Goal: Task Accomplishment & Management: Manage account settings

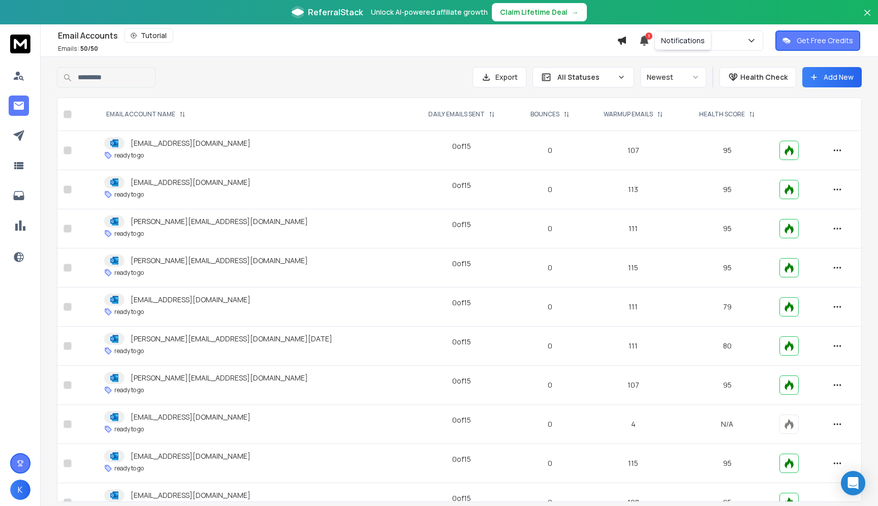
click at [649, 41] on icon at bounding box center [644, 40] width 9 height 10
click at [868, 17] on icon "Close banner" at bounding box center [867, 12] width 9 height 9
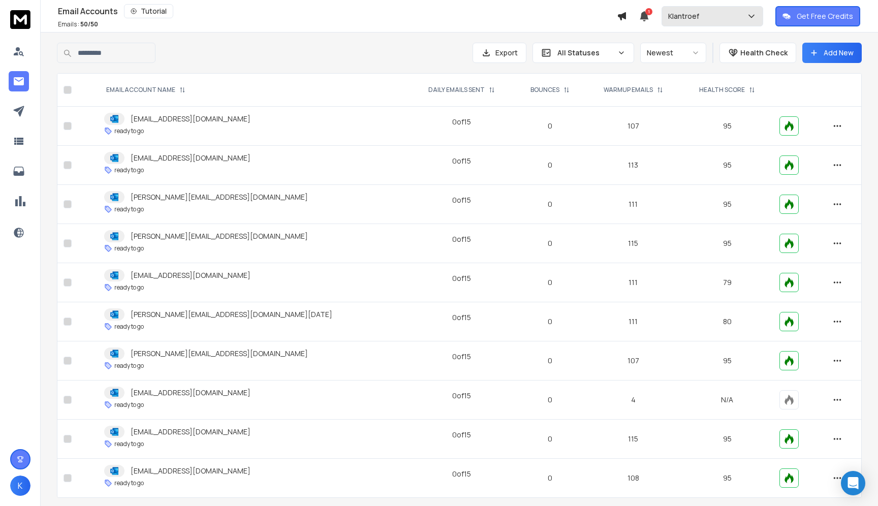
click at [728, 14] on div "Klantroef" at bounding box center [712, 16] width 88 height 10
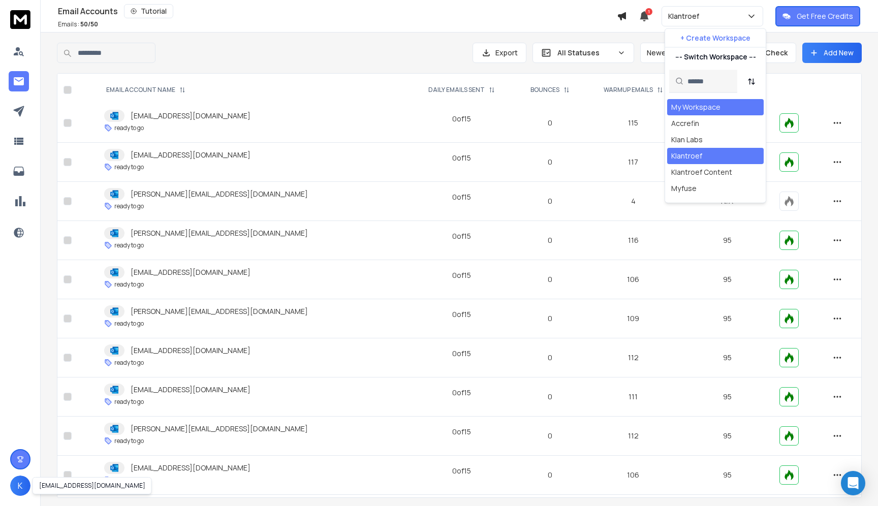
click at [26, 482] on span "K" at bounding box center [20, 486] width 20 height 20
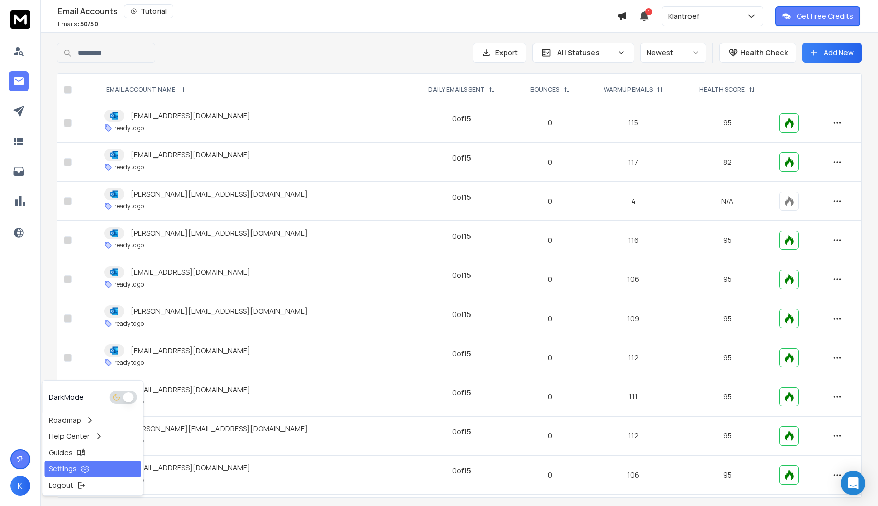
click at [83, 461] on div "Settings" at bounding box center [93, 469] width 97 height 16
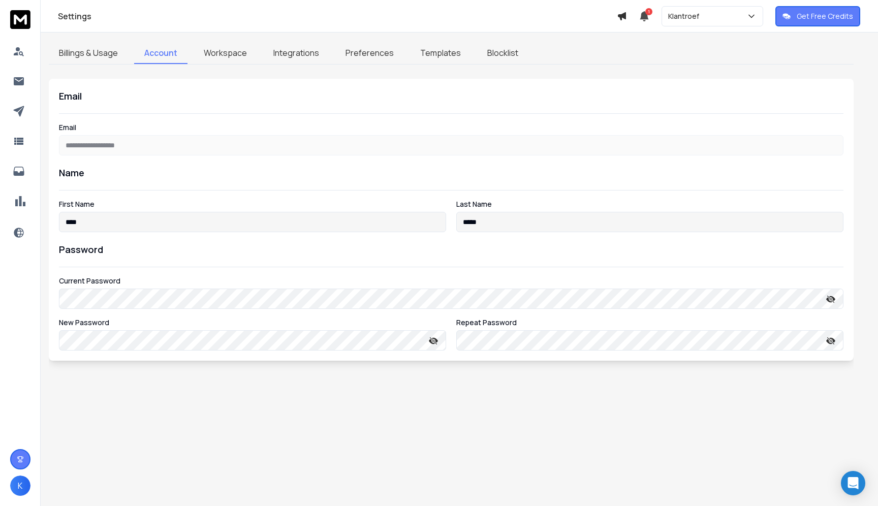
click at [249, 53] on link "Workspace" at bounding box center [226, 53] width 64 height 21
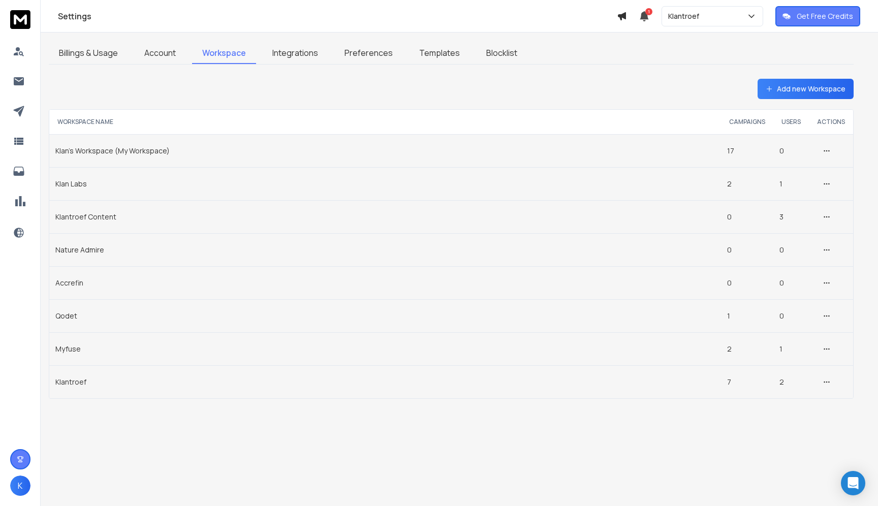
click at [790, 79] on button "Add new Workspace" at bounding box center [806, 89] width 96 height 20
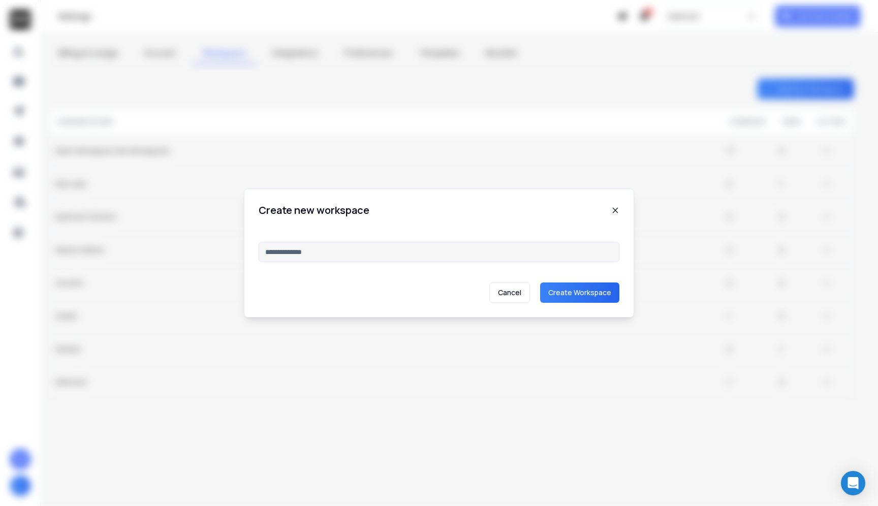
click at [412, 261] on input at bounding box center [439, 252] width 361 height 20
type input "*"
type input "**********"
click at [540, 283] on button "Create Workspace" at bounding box center [579, 293] width 79 height 20
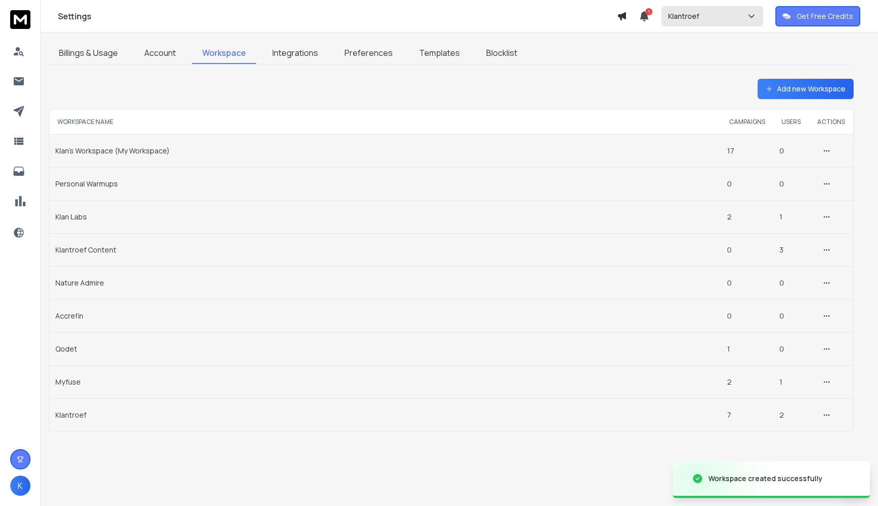
click at [710, 14] on div "Klantroef" at bounding box center [712, 16] width 88 height 10
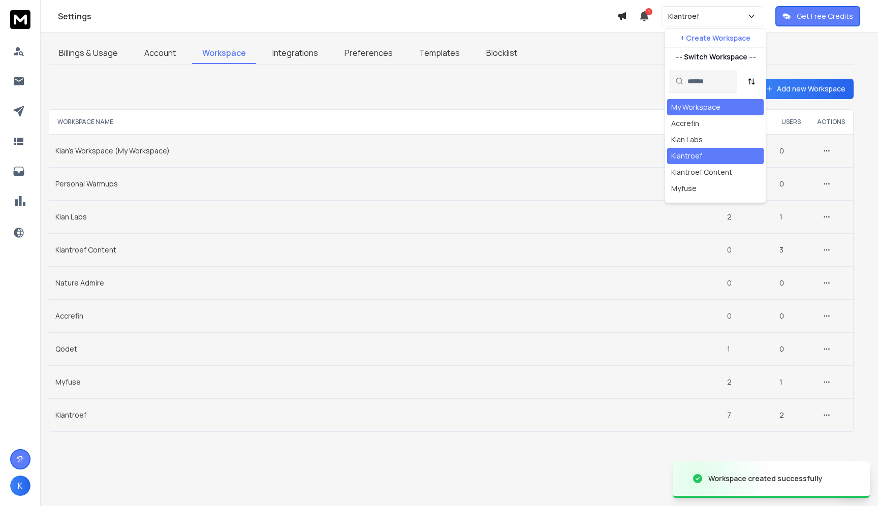
scroll to position [45, 0]
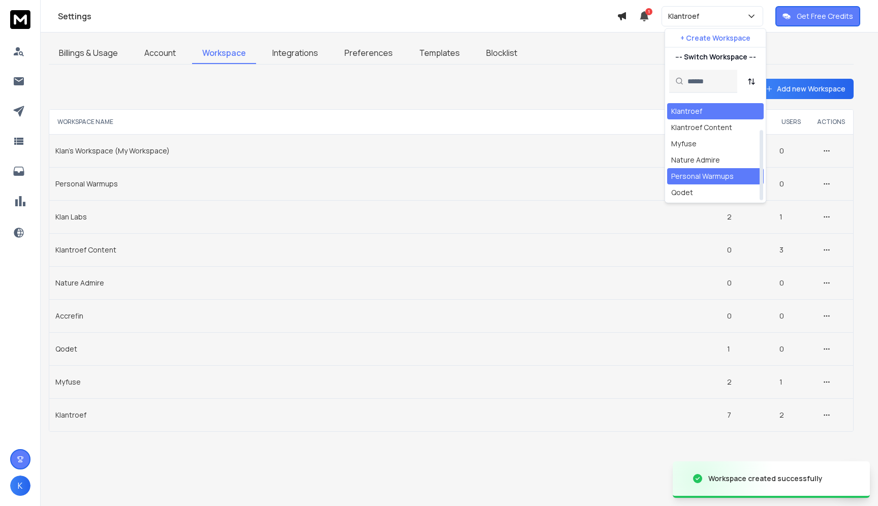
click at [704, 167] on div "Nature Admire" at bounding box center [715, 160] width 97 height 16
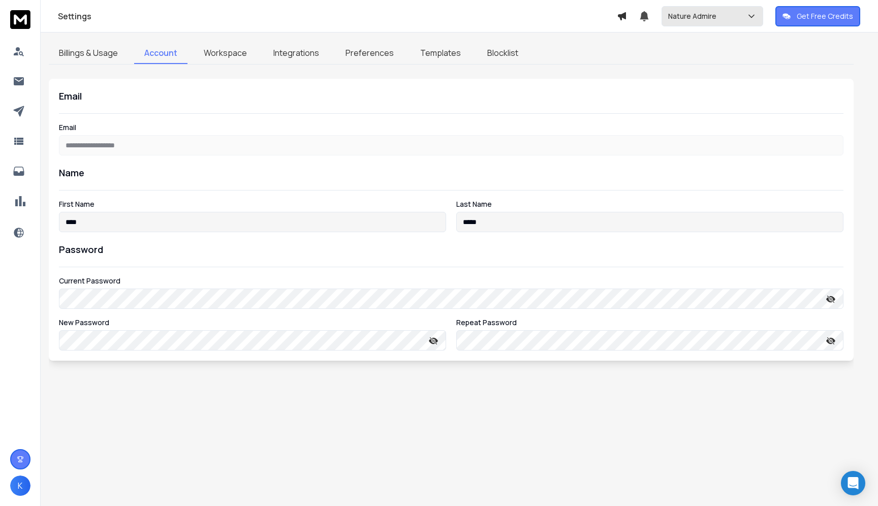
click at [718, 20] on p "Nature Admire" at bounding box center [694, 16] width 52 height 10
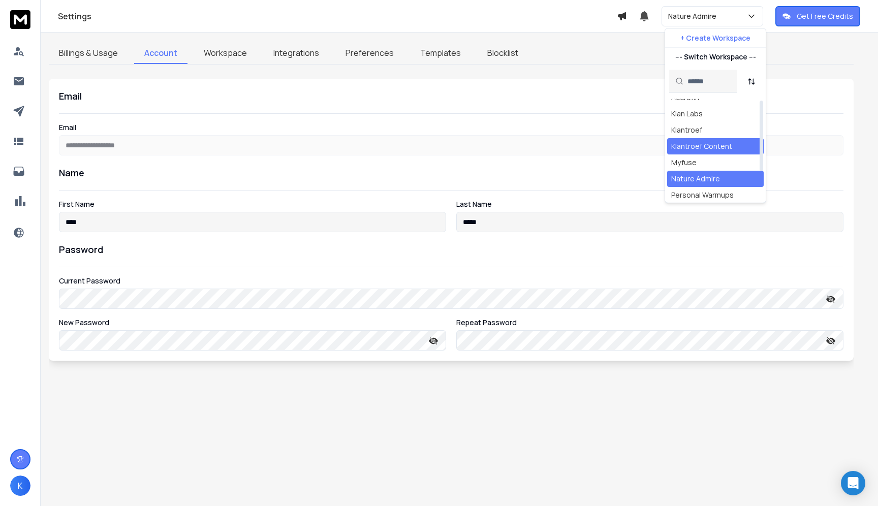
scroll to position [45, 0]
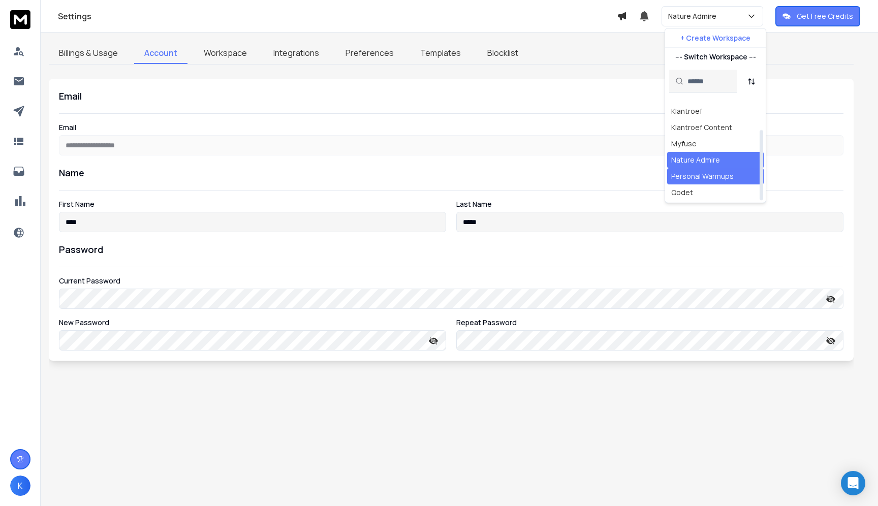
click at [711, 173] on div "Personal Warmups" at bounding box center [702, 176] width 63 height 10
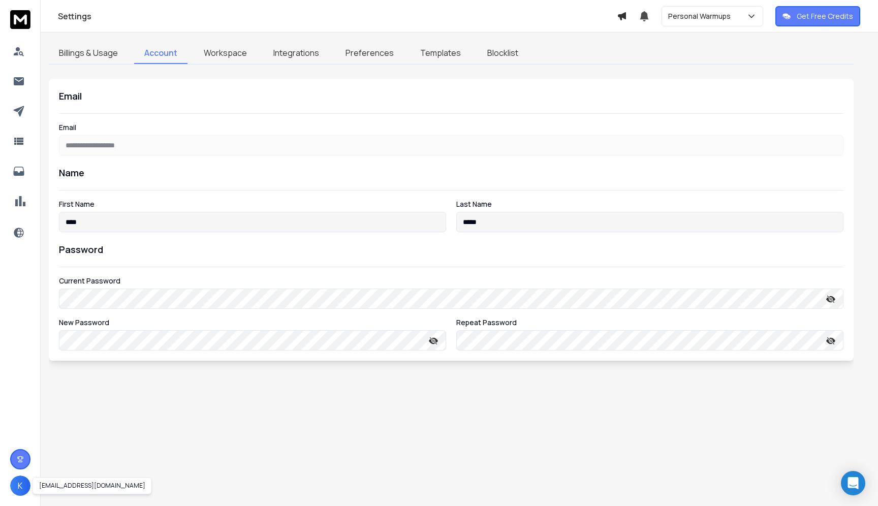
click at [20, 481] on span "K" at bounding box center [20, 486] width 20 height 20
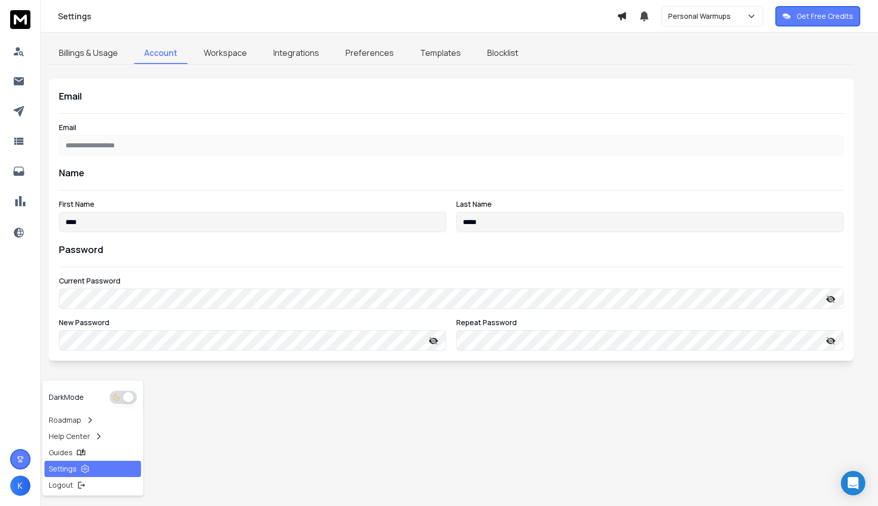
click at [78, 468] on div "Settings" at bounding box center [93, 469] width 97 height 16
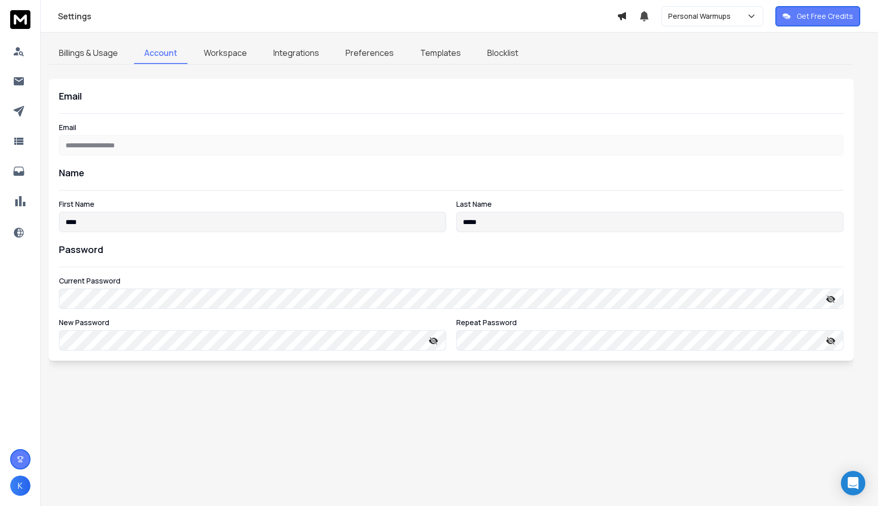
click at [216, 60] on link "Workspace" at bounding box center [226, 53] width 64 height 21
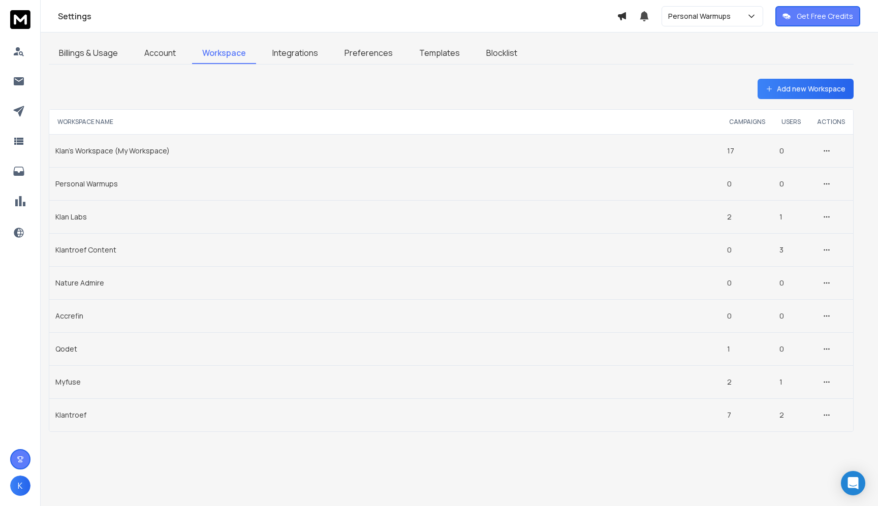
click at [76, 57] on link "Billings & Usage" at bounding box center [88, 53] width 79 height 21
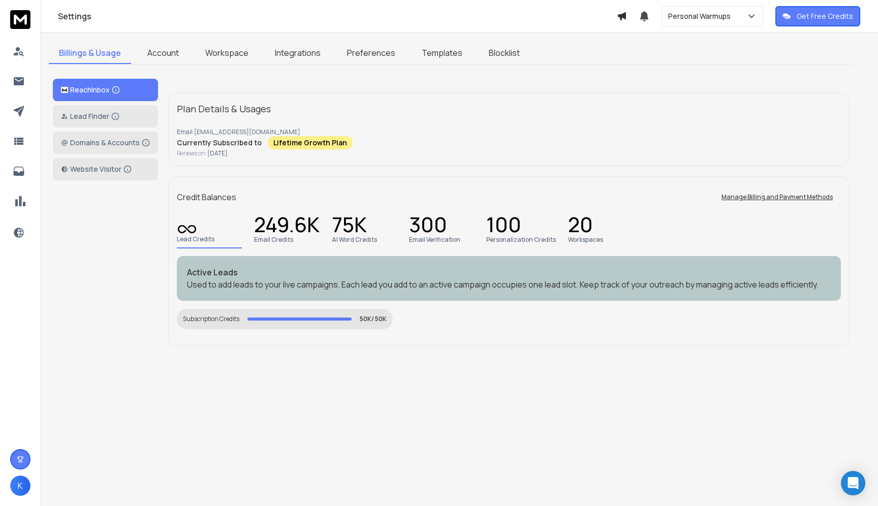
click at [13, 93] on div at bounding box center [20, 83] width 23 height 24
click at [236, 53] on link "Workspace" at bounding box center [227, 53] width 64 height 21
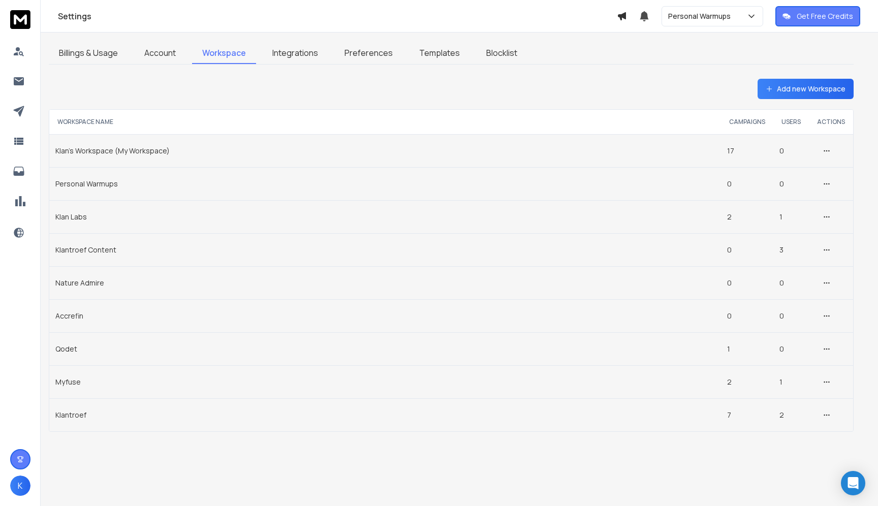
click at [781, 95] on button "Add new Workspace" at bounding box center [806, 89] width 96 height 20
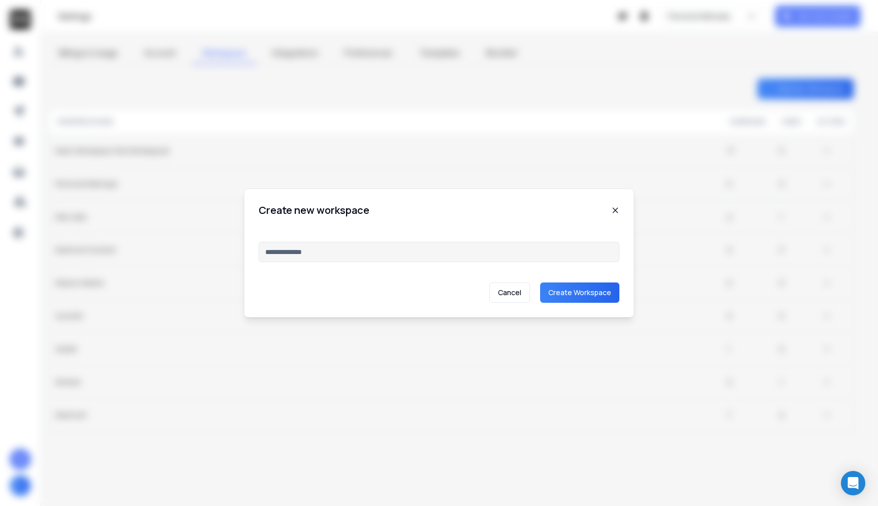
click at [459, 256] on input at bounding box center [439, 252] width 361 height 20
click at [617, 212] on icon at bounding box center [616, 211] width 6 height 6
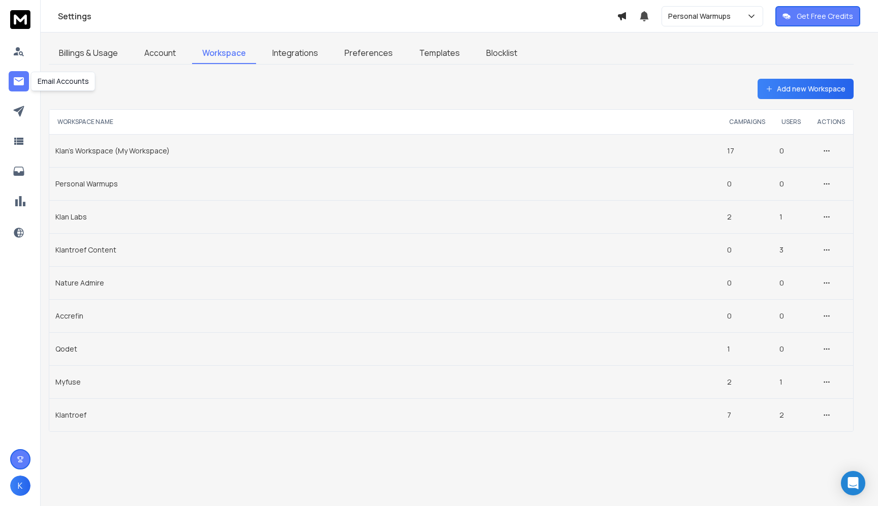
click at [24, 78] on icon at bounding box center [19, 81] width 12 height 12
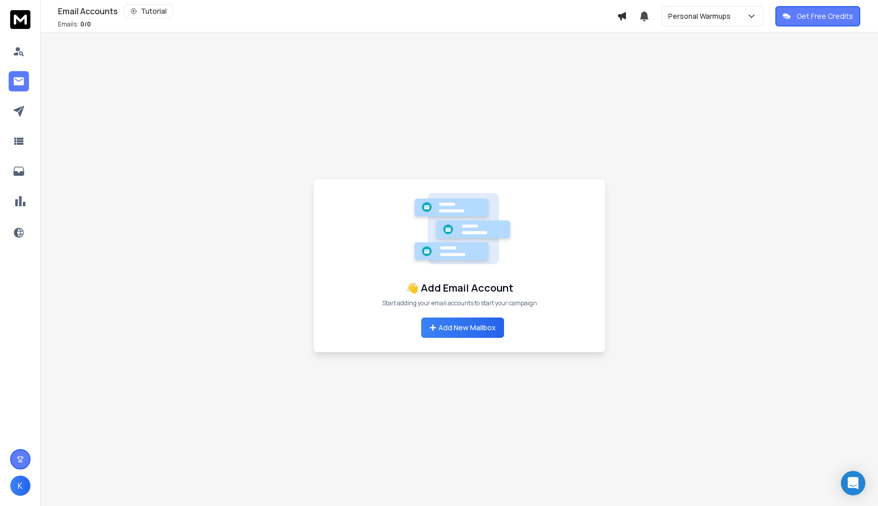
click at [485, 328] on button "Add New Mailbox" at bounding box center [462, 328] width 83 height 20
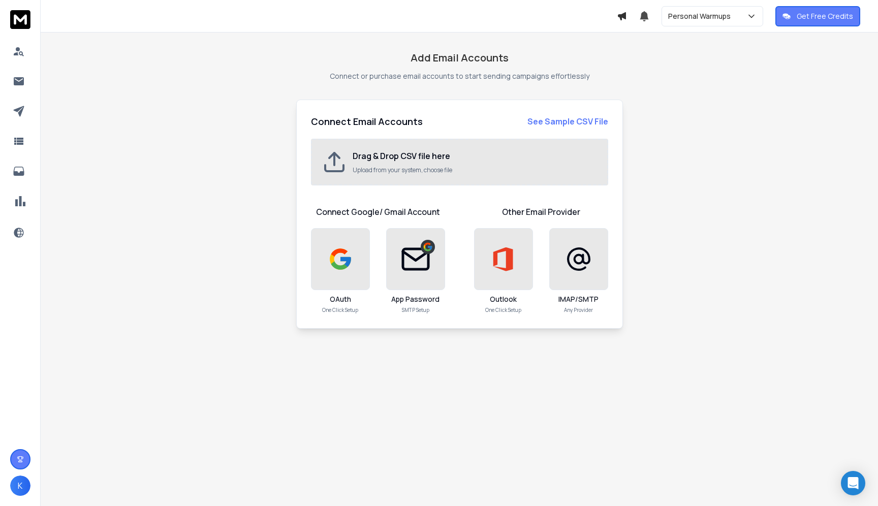
click at [340, 270] on icon at bounding box center [340, 259] width 25 height 30
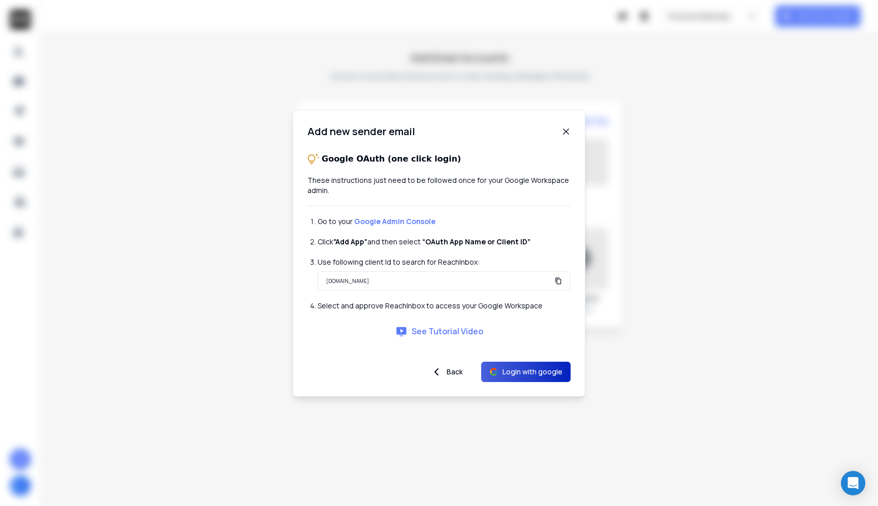
click at [507, 364] on button "Login with google" at bounding box center [525, 372] width 89 height 20
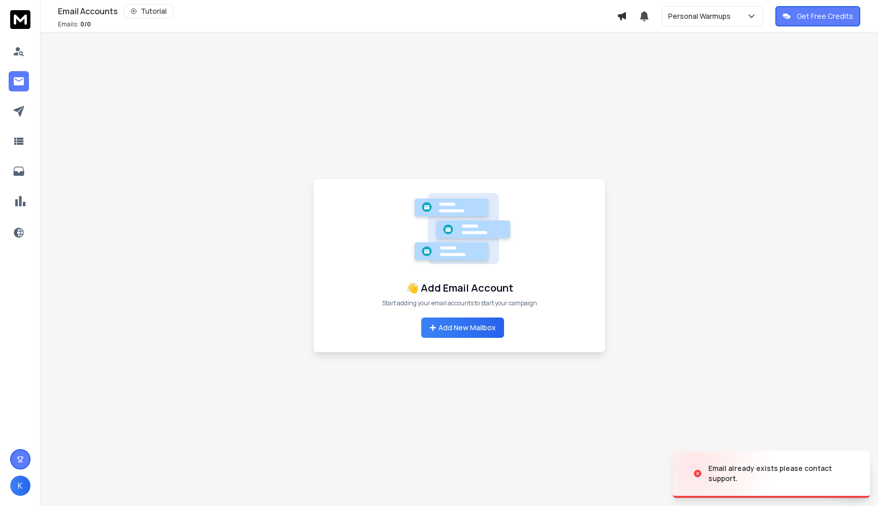
click at [470, 325] on button "Add New Mailbox" at bounding box center [462, 328] width 83 height 20
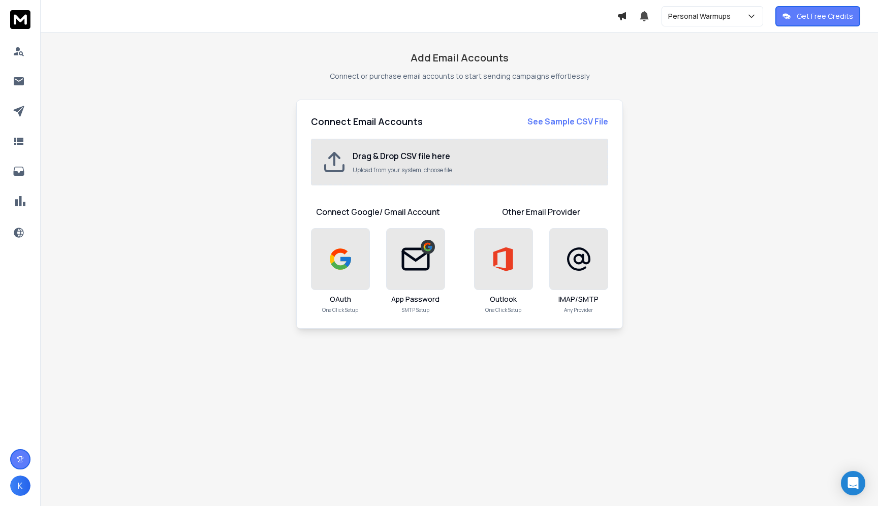
click at [354, 270] on div at bounding box center [340, 259] width 59 height 62
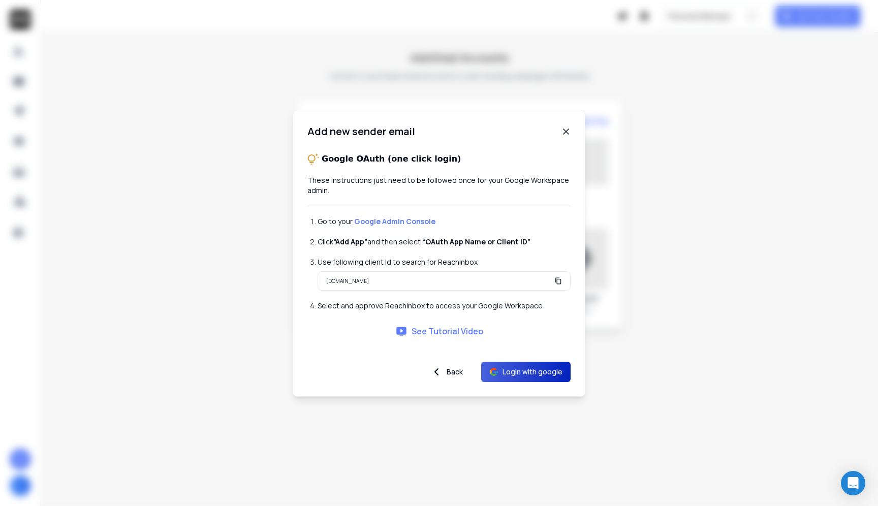
click at [541, 360] on div "Google OAuth (one click login) These instructions just need to be followed once…" at bounding box center [438, 267] width 263 height 229
click at [546, 364] on button "Login with google" at bounding box center [525, 372] width 89 height 20
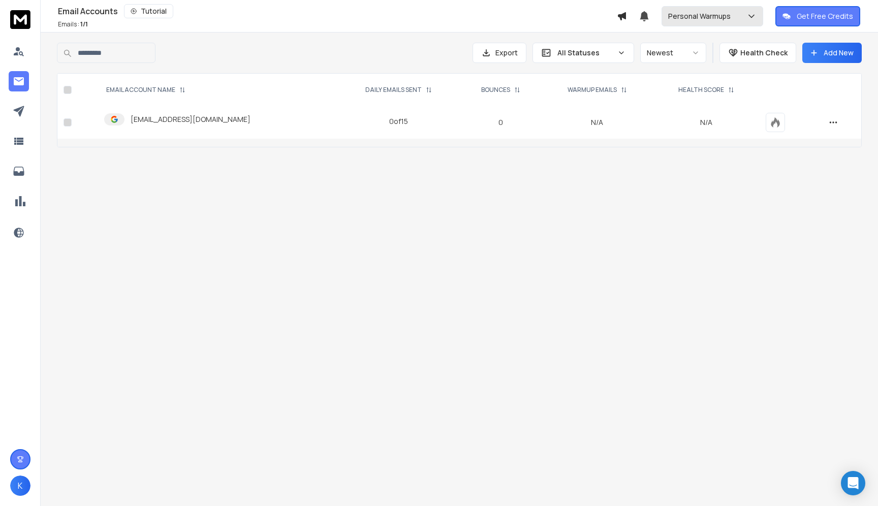
click at [708, 14] on p "Personal Warmups" at bounding box center [701, 16] width 67 height 10
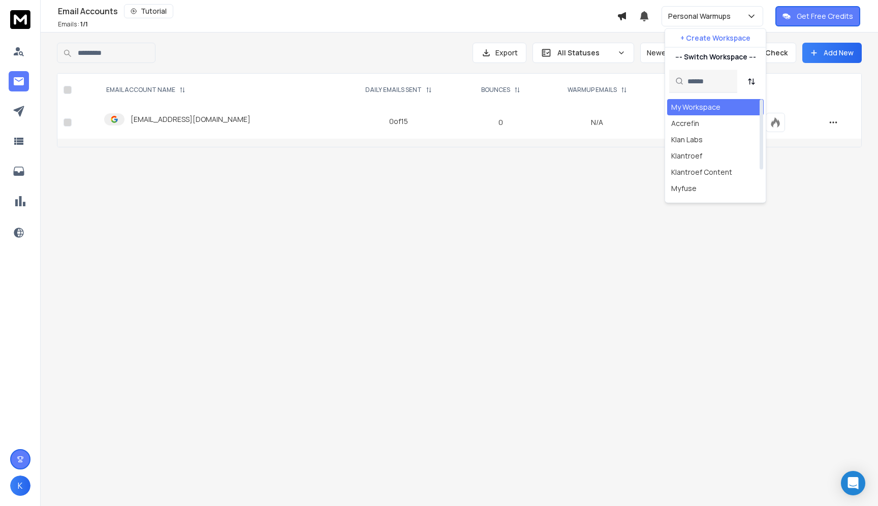
click at [702, 110] on div "My Workspace" at bounding box center [695, 107] width 49 height 10
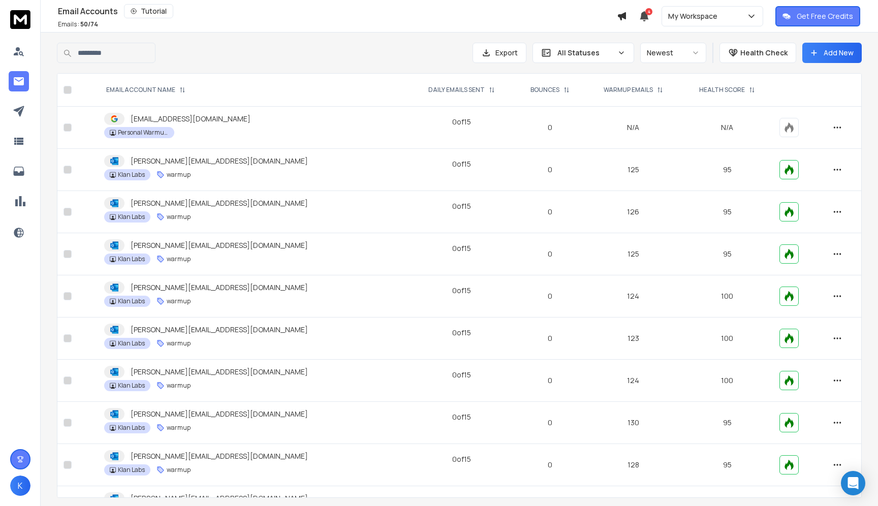
click at [103, 48] on input at bounding box center [106, 53] width 99 height 20
type input "*********"
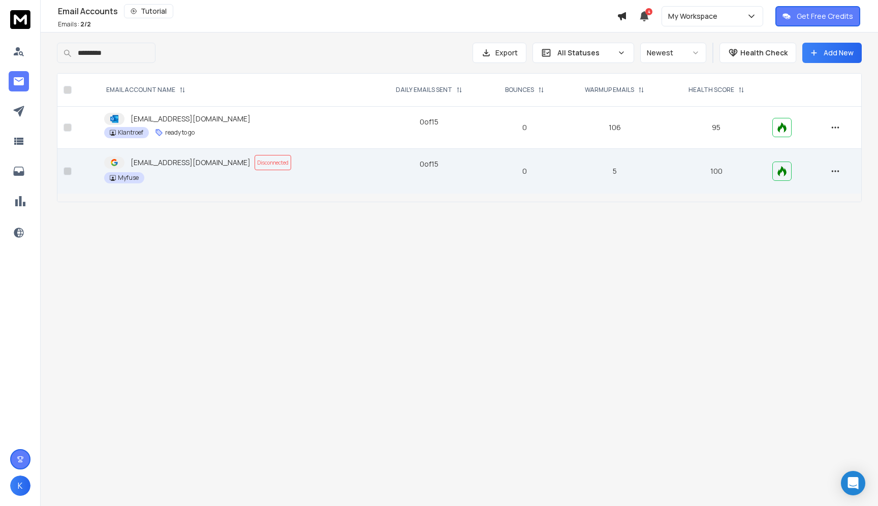
click at [839, 167] on button at bounding box center [836, 171] width 40 height 17
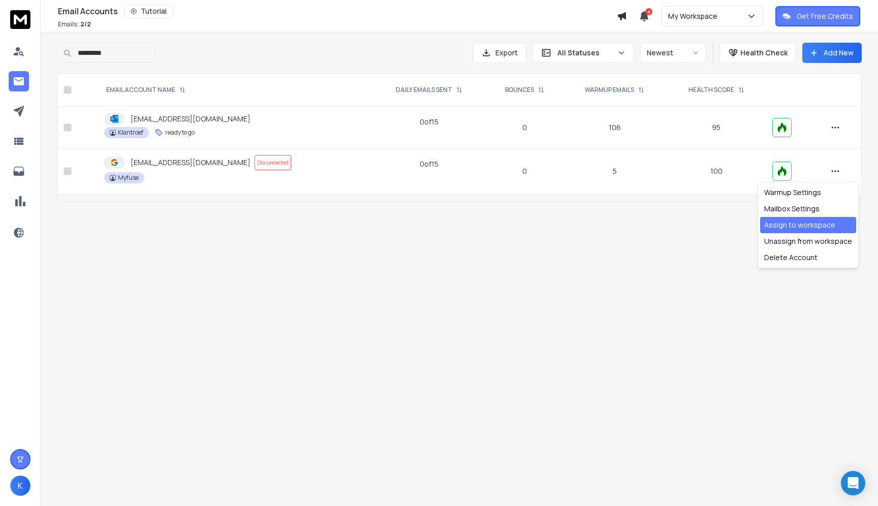
click at [816, 226] on div "Assign to workspace" at bounding box center [808, 225] width 96 height 16
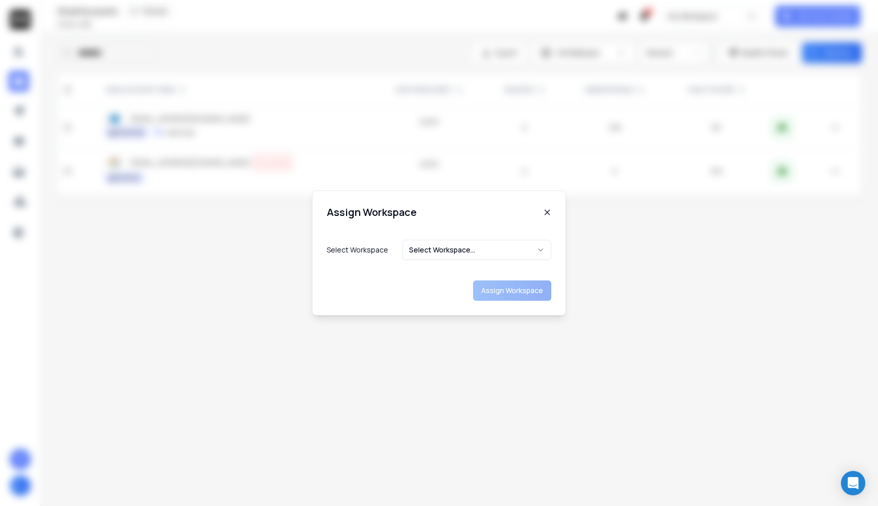
click at [461, 257] on button "Select Workspace..." at bounding box center [476, 250] width 149 height 20
click at [530, 299] on button "Assign Workspace" at bounding box center [512, 290] width 78 height 20
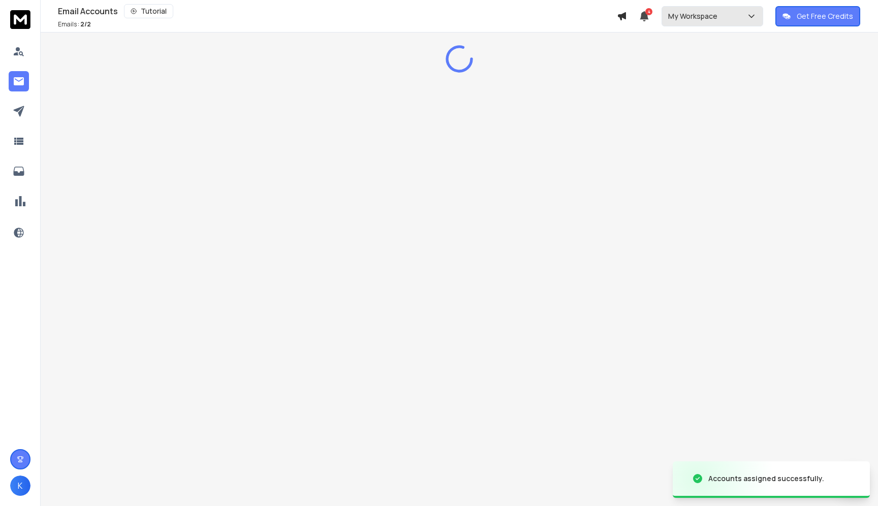
click at [710, 22] on button "My Workspace" at bounding box center [713, 16] width 102 height 20
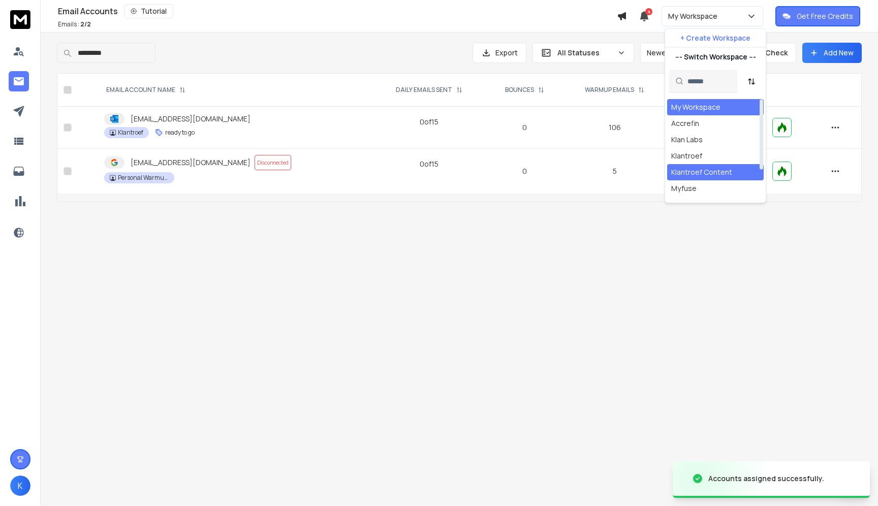
scroll to position [45, 0]
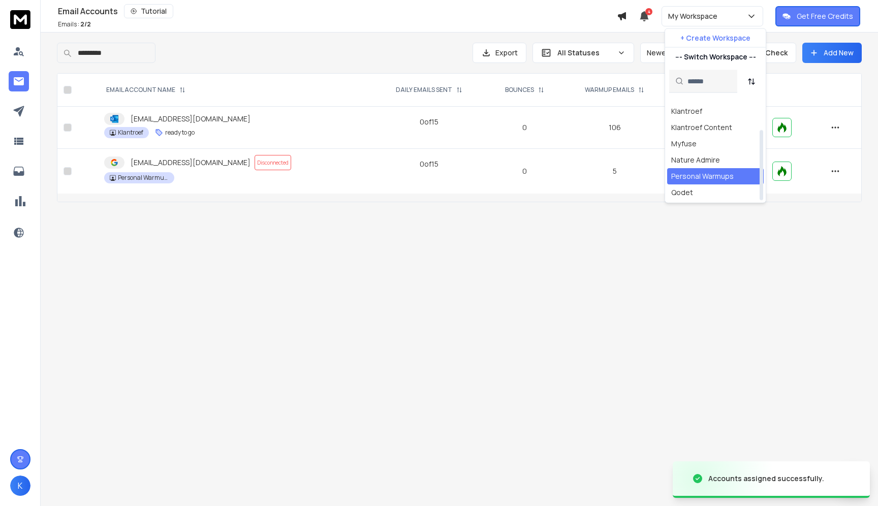
click at [696, 180] on div "Personal Warmups" at bounding box center [702, 176] width 63 height 10
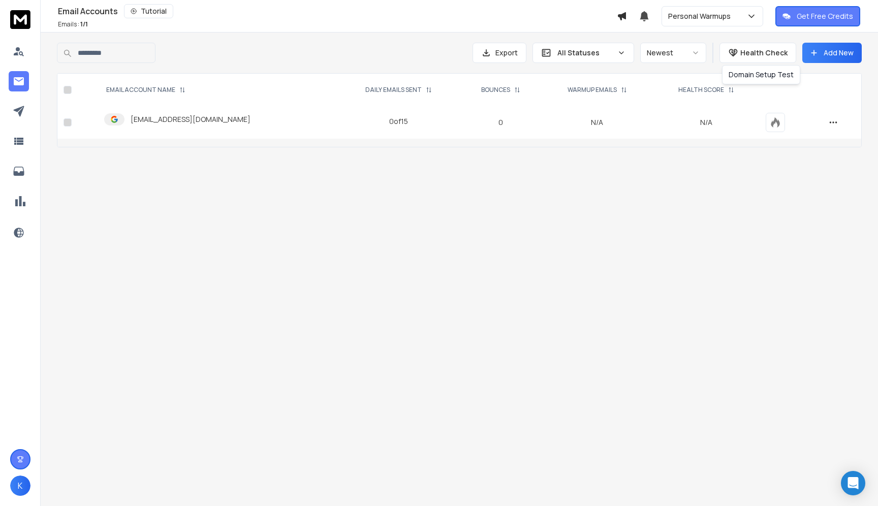
click at [735, 26] on div "Email Accounts Tutorial Emails : 1 / 1 Personal Warmups Get Free Credits" at bounding box center [439, 16] width 878 height 33
click at [725, 21] on button "Personal Warmups" at bounding box center [713, 16] width 102 height 20
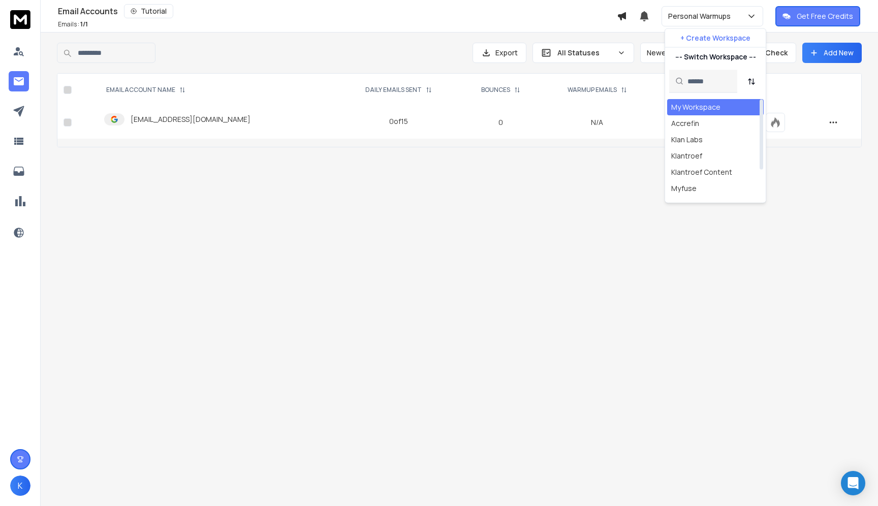
click at [702, 49] on div "--- Switch Workspace ---" at bounding box center [715, 57] width 101 height 18
click at [700, 110] on div "My Workspace" at bounding box center [695, 107] width 49 height 10
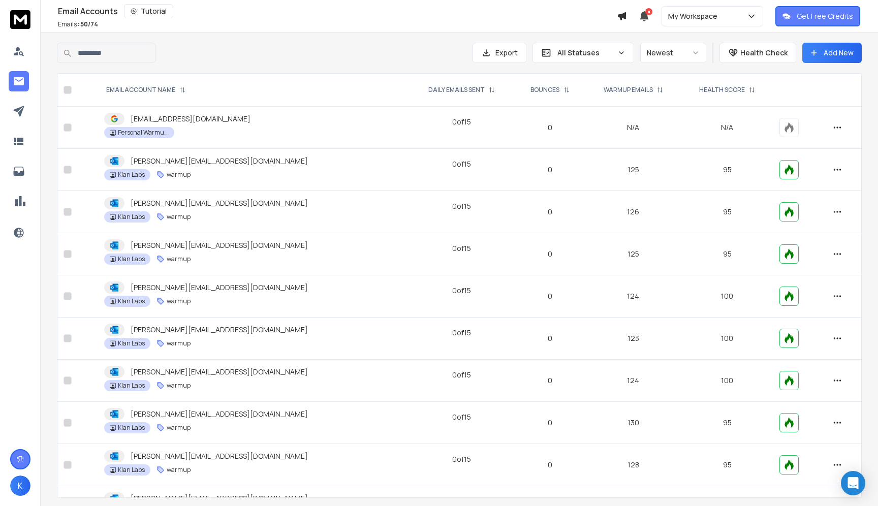
click at [107, 50] on input at bounding box center [106, 53] width 99 height 20
type input "*********"
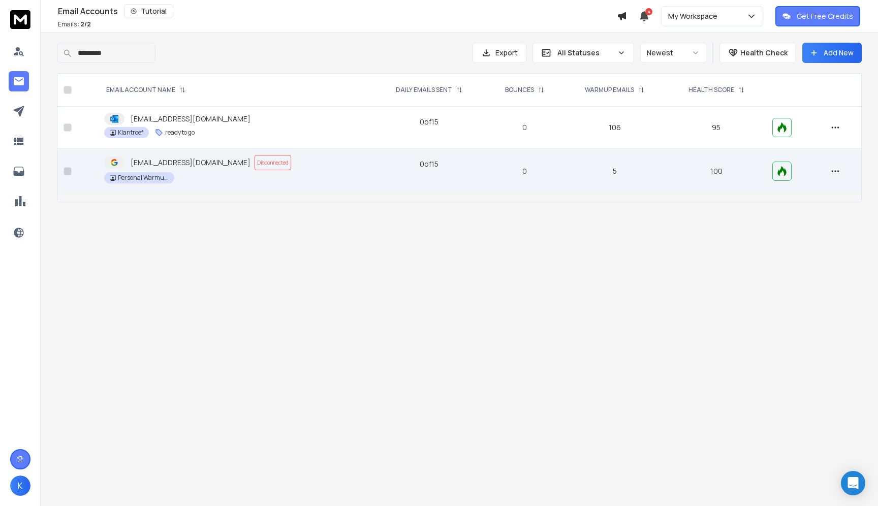
click at [241, 154] on td "marketing@klantroef.co.in Disconnected Personal Warmups" at bounding box center [235, 171] width 274 height 45
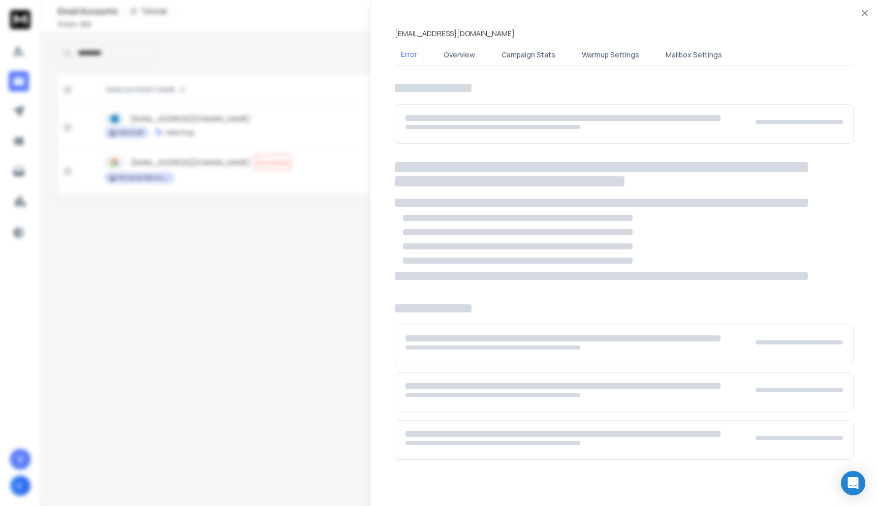
click at [271, 237] on div at bounding box center [439, 253] width 878 height 506
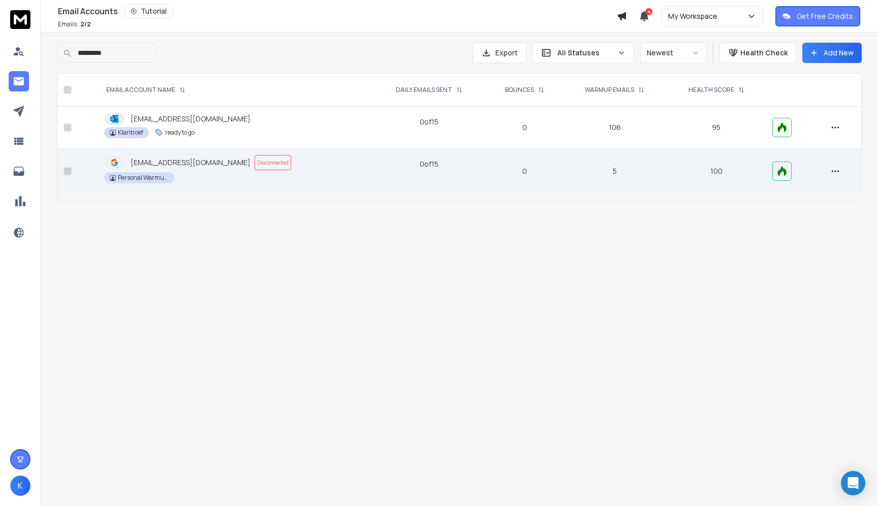
click at [836, 168] on icon at bounding box center [835, 171] width 9 height 9
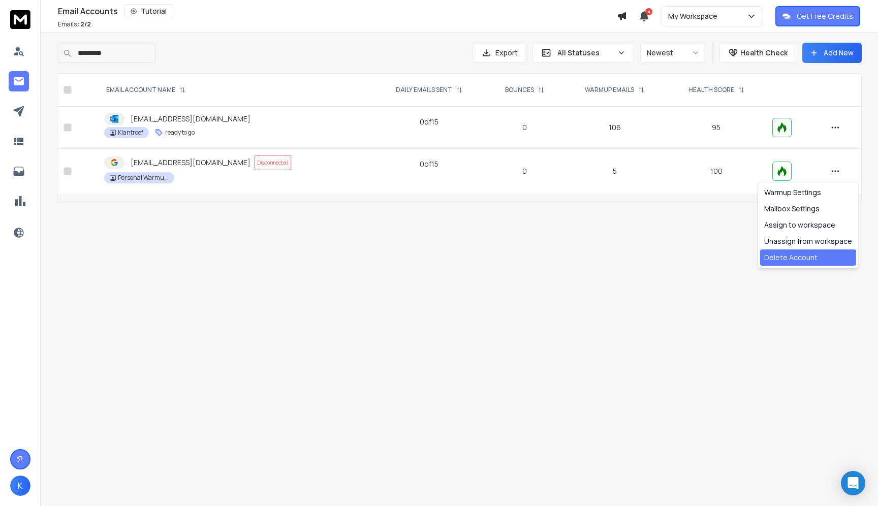
click at [790, 263] on div "Delete Account" at bounding box center [808, 257] width 96 height 16
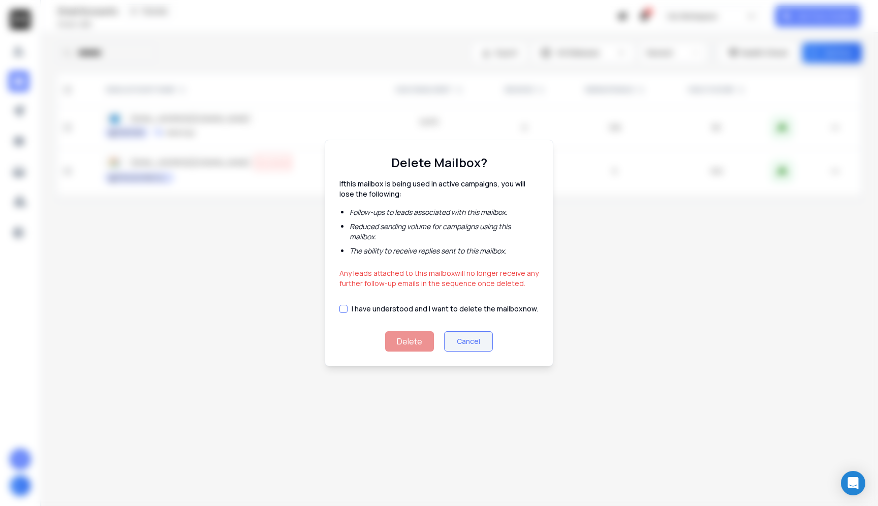
click at [357, 303] on div "I have understood and I want to delete the mailbox now." at bounding box center [438, 305] width 199 height 16
click at [364, 314] on div "Delete Mailbox? If this mailbox is being used in active campaigns, you will los…" at bounding box center [438, 252] width 199 height 197
click at [343, 310] on button "I have understood and I want to delete the mailbox now." at bounding box center [343, 309] width 8 height 8
click at [396, 337] on button "Delete" at bounding box center [409, 341] width 49 height 20
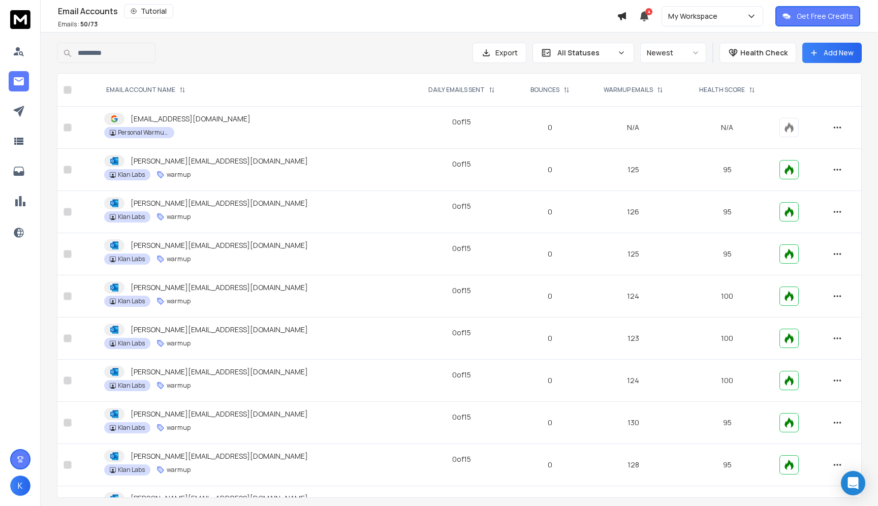
click at [134, 60] on input at bounding box center [106, 53] width 99 height 20
type input "*********"
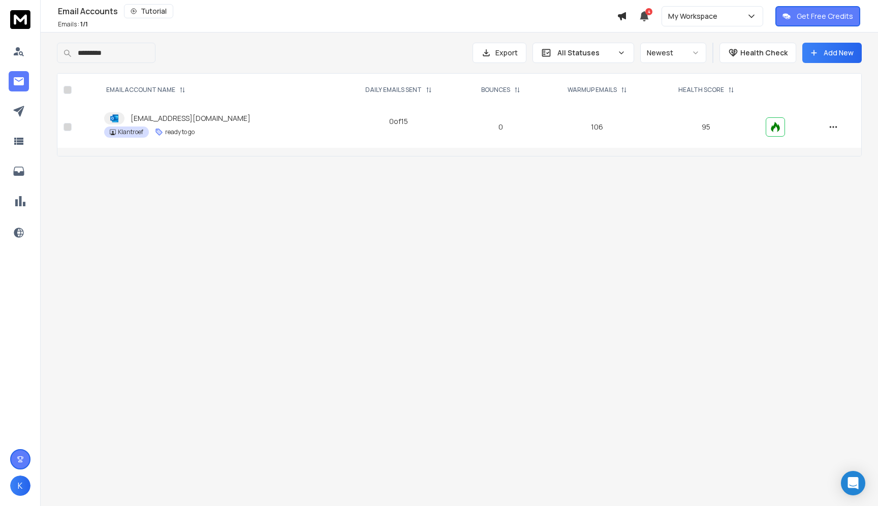
click at [717, 27] on div "Email Accounts Tutorial Emails : 1 / 1 4 My Workspace Get Free Credits" at bounding box center [439, 16] width 878 height 33
click at [713, 15] on p "My Workspace" at bounding box center [694, 16] width 53 height 10
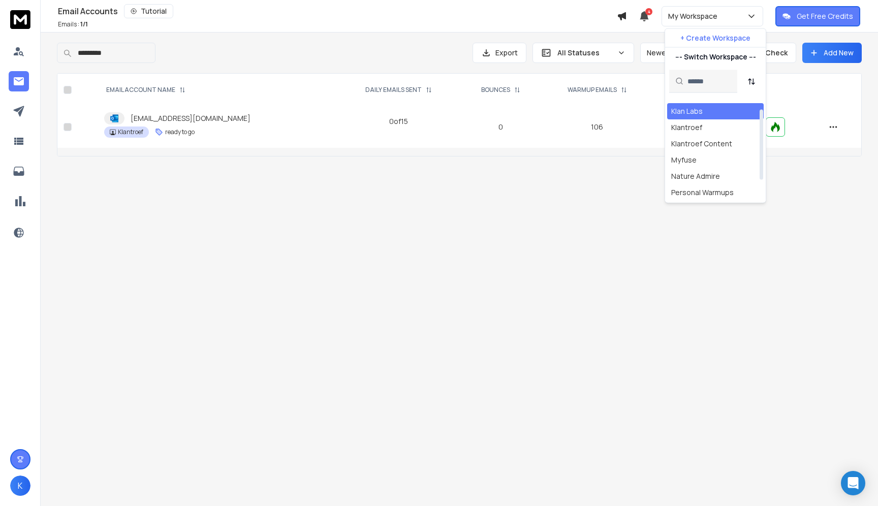
scroll to position [45, 0]
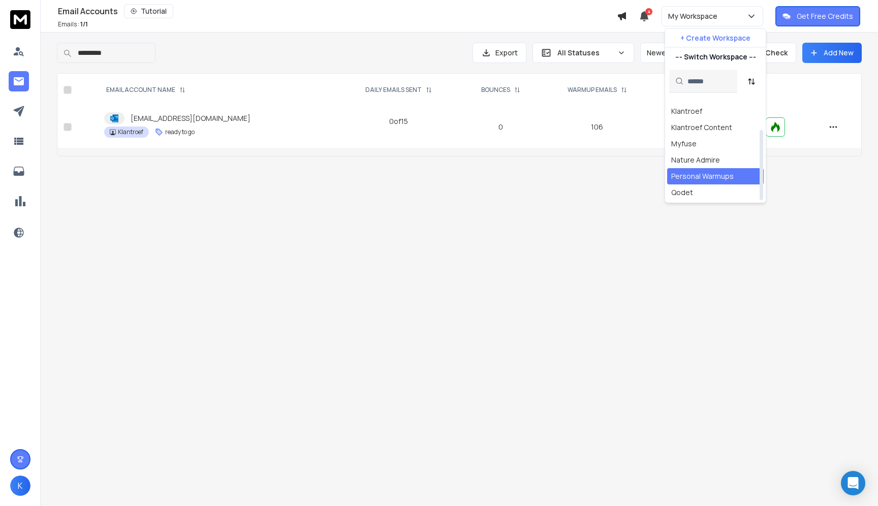
click at [698, 177] on div "Personal Warmups" at bounding box center [702, 176] width 63 height 10
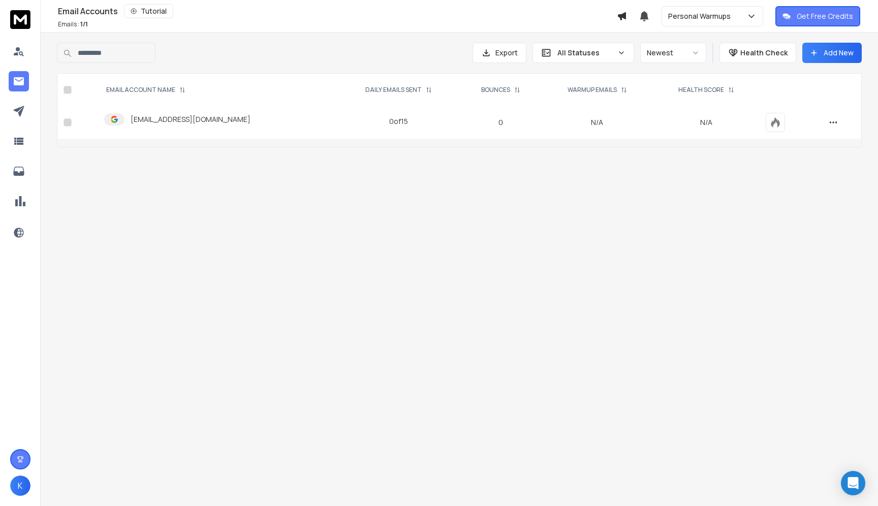
click at [819, 59] on button "Add New" at bounding box center [831, 53] width 59 height 20
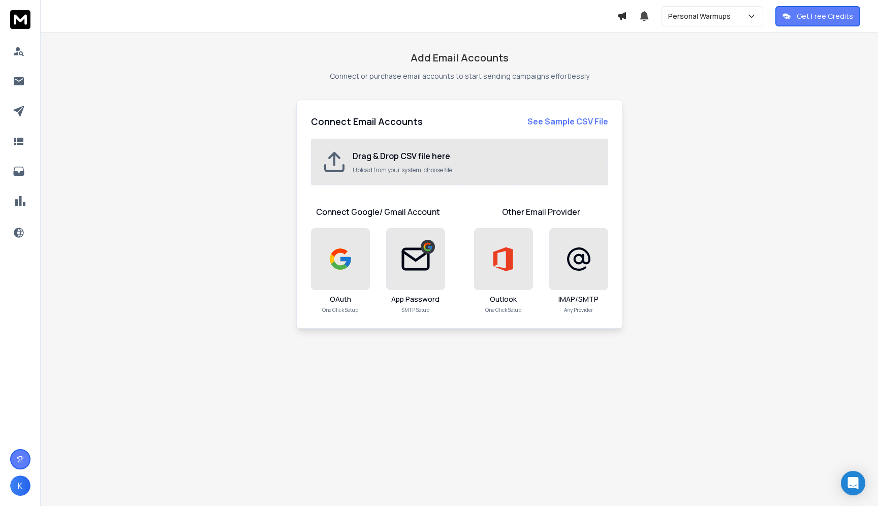
click at [349, 252] on icon at bounding box center [340, 259] width 25 height 30
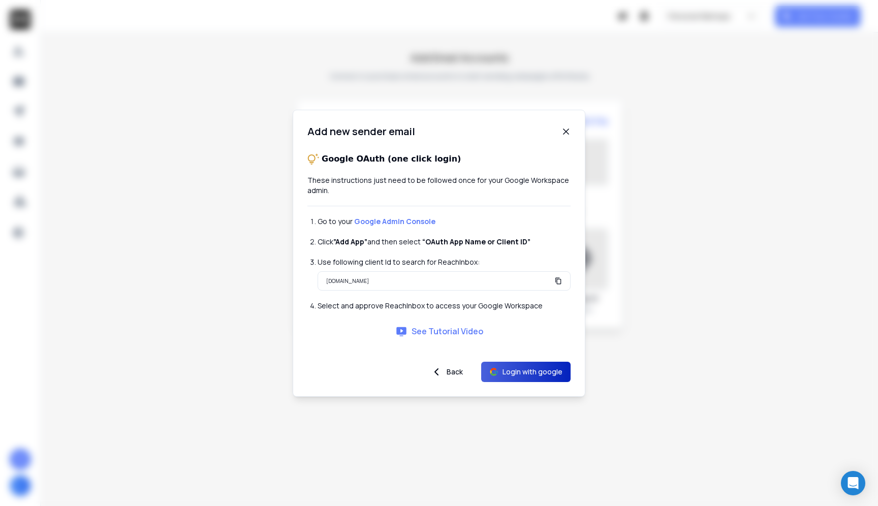
click at [537, 376] on button "Login with google" at bounding box center [525, 372] width 89 height 20
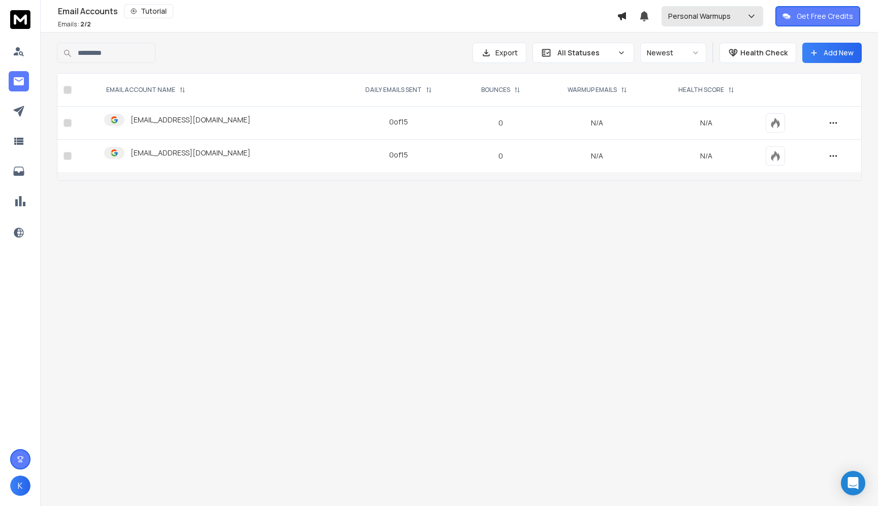
click at [688, 15] on p "Personal Warmups" at bounding box center [701, 16] width 67 height 10
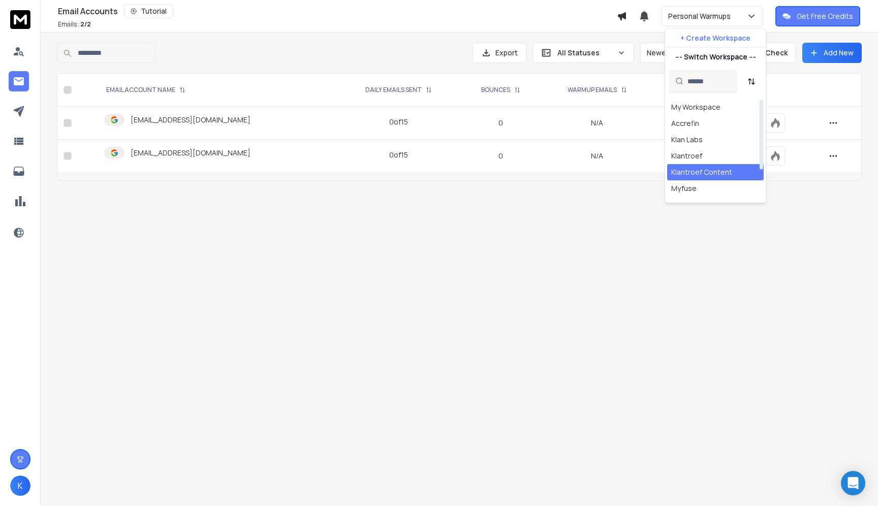
click at [577, 257] on div "ReferralStack Unlock AI-powered affiliate growth Lifetime Deals available! Clai…" at bounding box center [439, 253] width 878 height 506
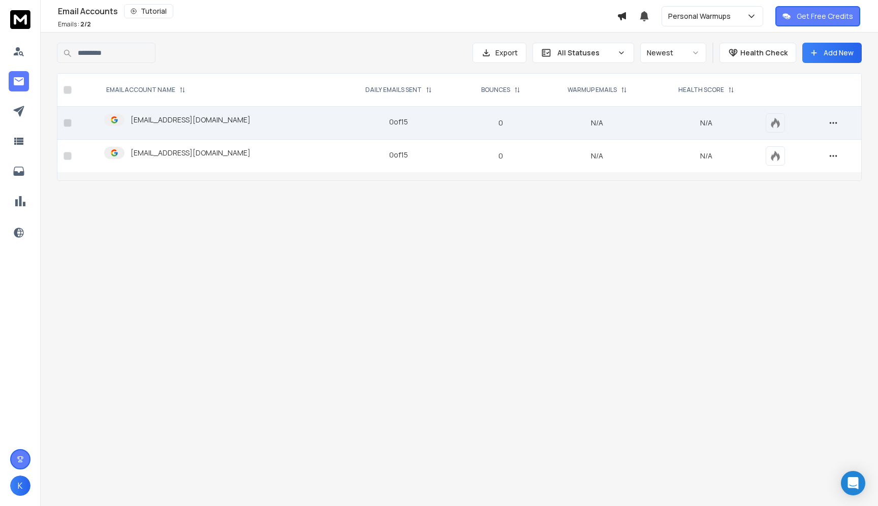
click at [766, 119] on div at bounding box center [775, 122] width 19 height 19
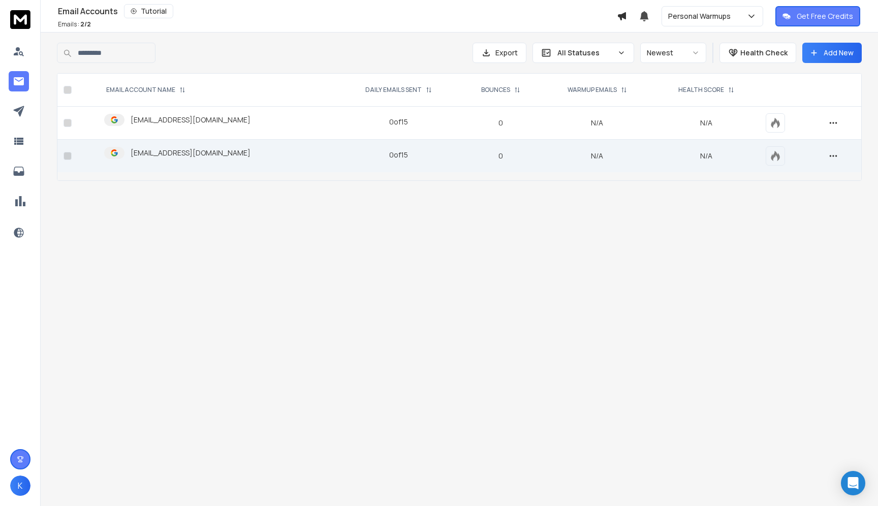
click at [770, 153] on icon at bounding box center [775, 156] width 10 height 10
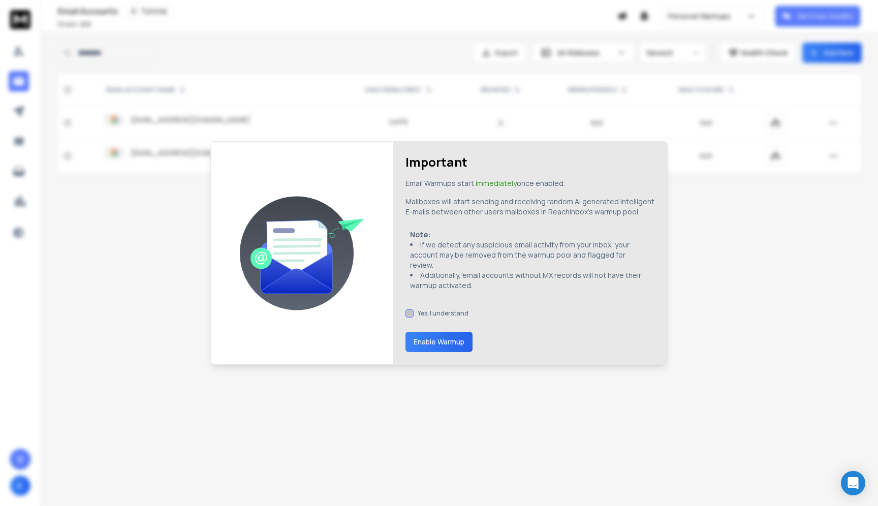
click at [408, 309] on button "Yes, I understand" at bounding box center [409, 313] width 8 height 8
click at [428, 332] on button "Enable Warmup" at bounding box center [438, 342] width 67 height 20
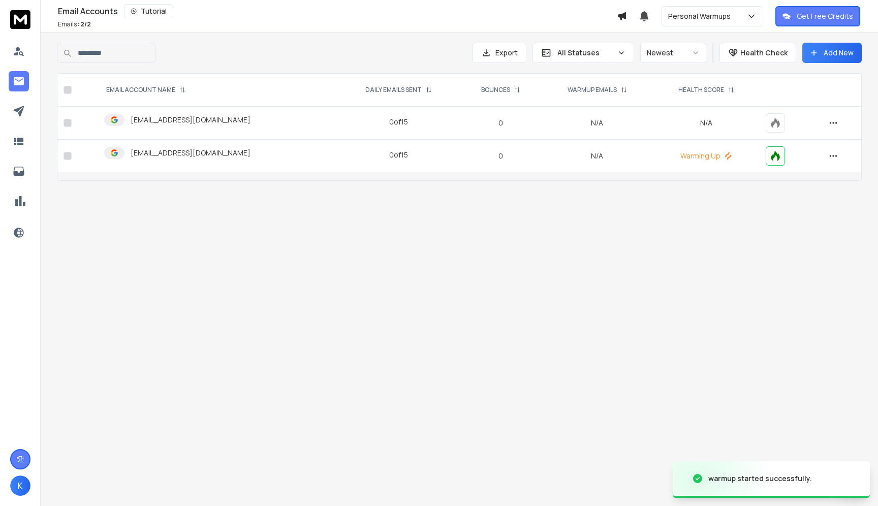
click at [770, 118] on icon at bounding box center [775, 123] width 10 height 10
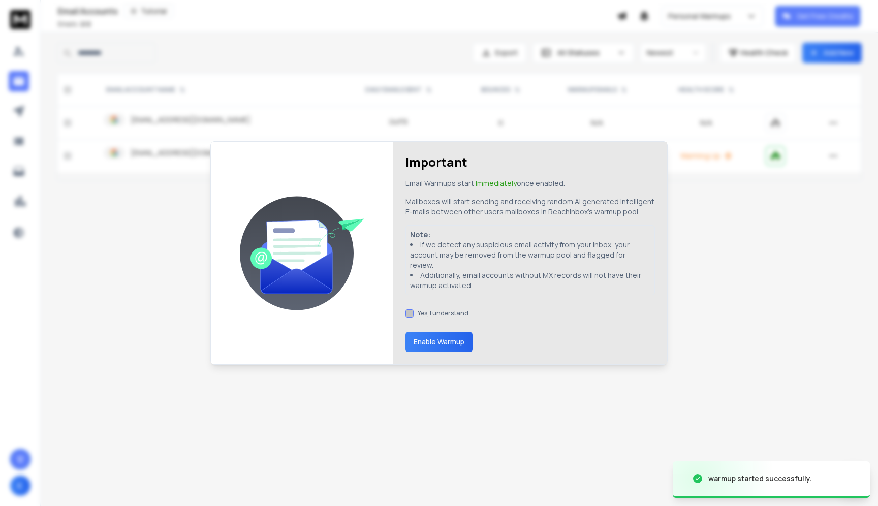
click at [440, 309] on label "Yes, I understand" at bounding box center [443, 313] width 51 height 8
click at [444, 335] on button "Enable Warmup" at bounding box center [438, 342] width 67 height 20
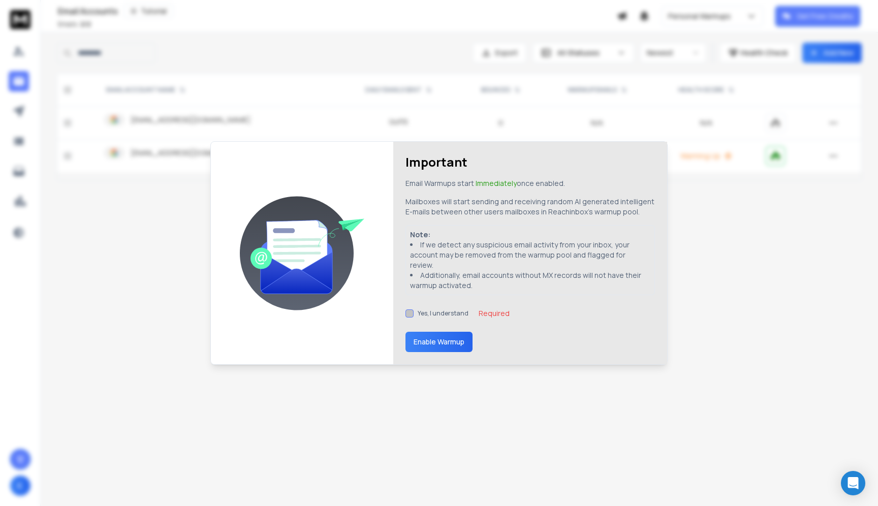
click at [408, 309] on button "Yes, I understand" at bounding box center [409, 313] width 8 height 8
click at [433, 335] on button "Enable Warmup" at bounding box center [438, 342] width 67 height 20
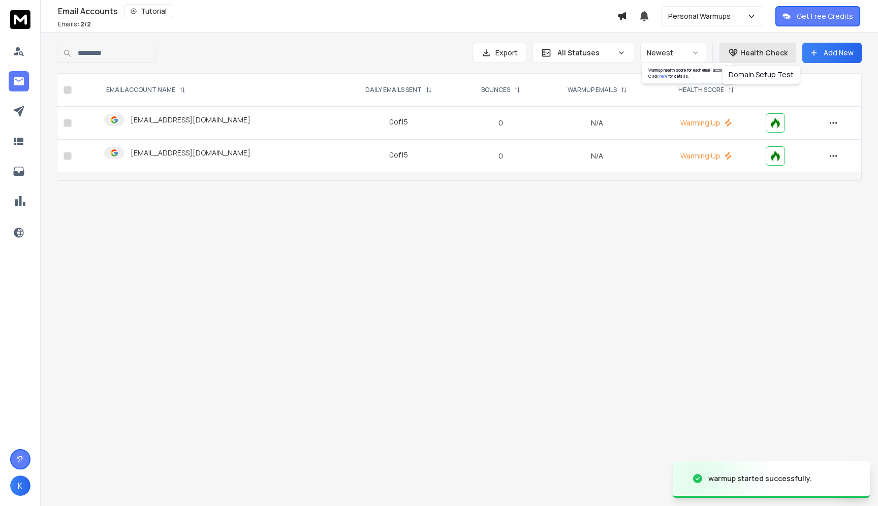
click at [764, 50] on p "Health Check" at bounding box center [763, 53] width 47 height 10
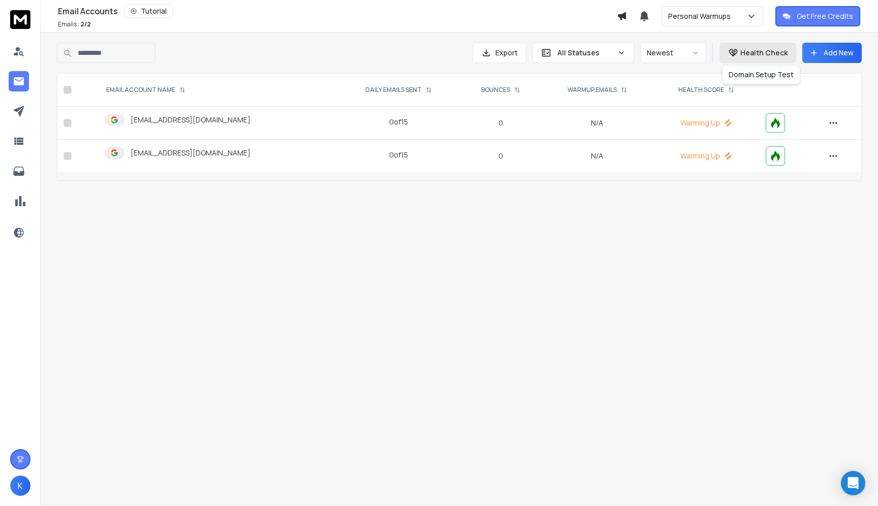
click at [745, 46] on button "Health Check" at bounding box center [758, 53] width 77 height 20
click at [756, 10] on button "Personal Warmups" at bounding box center [713, 16] width 102 height 20
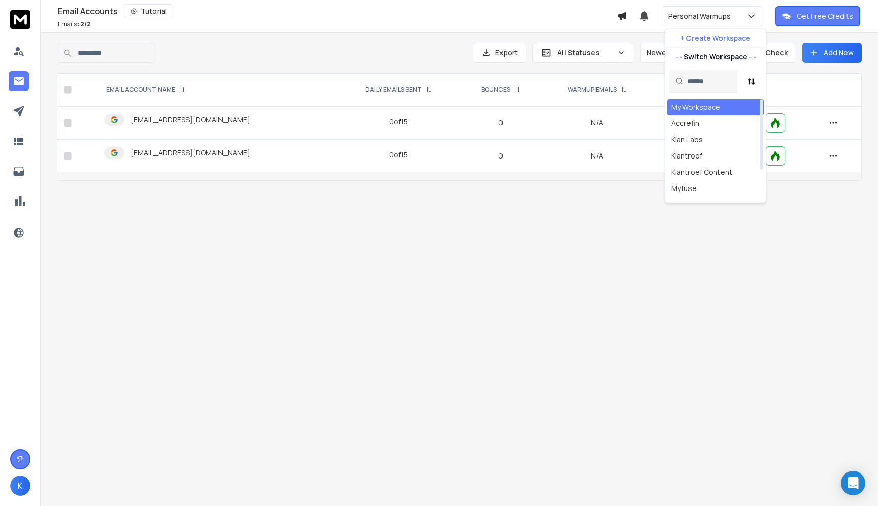
click at [693, 110] on div "My Workspace" at bounding box center [695, 107] width 49 height 10
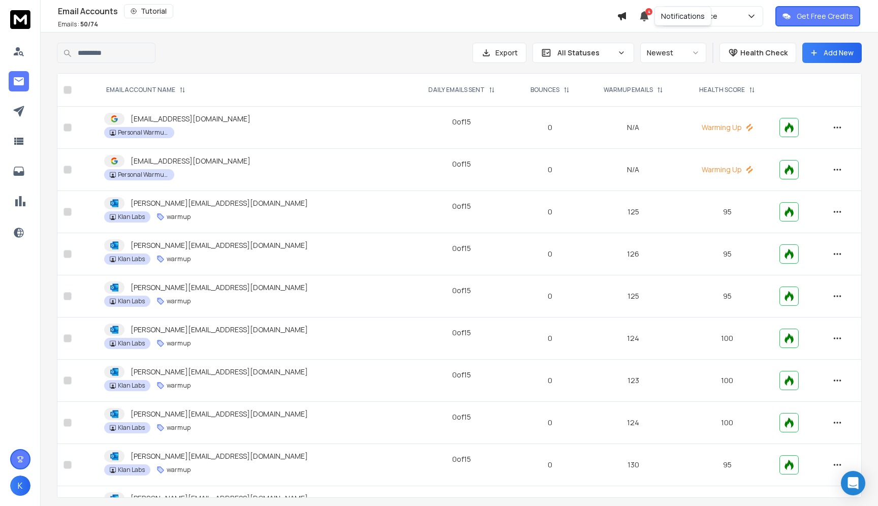
click at [649, 19] on icon at bounding box center [644, 16] width 9 height 10
click at [21, 173] on icon at bounding box center [18, 171] width 11 height 9
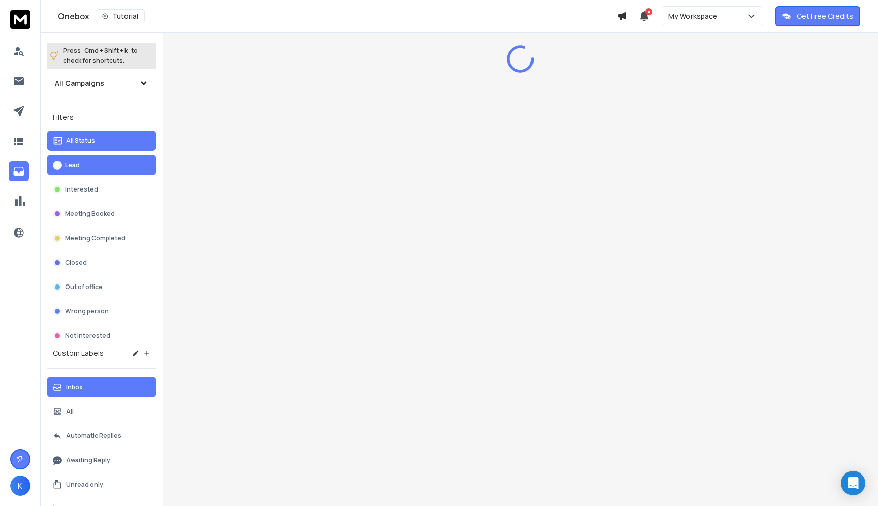
click at [92, 171] on button "Lead" at bounding box center [102, 165] width 110 height 20
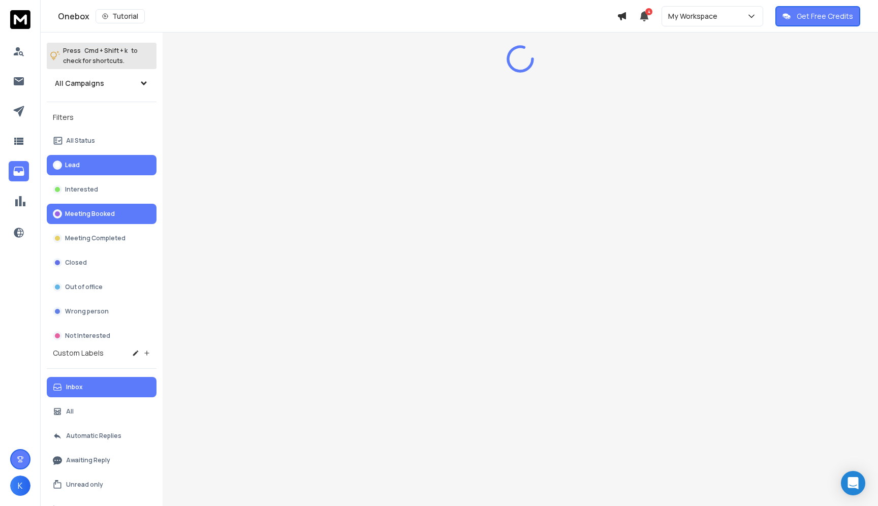
scroll to position [78, 0]
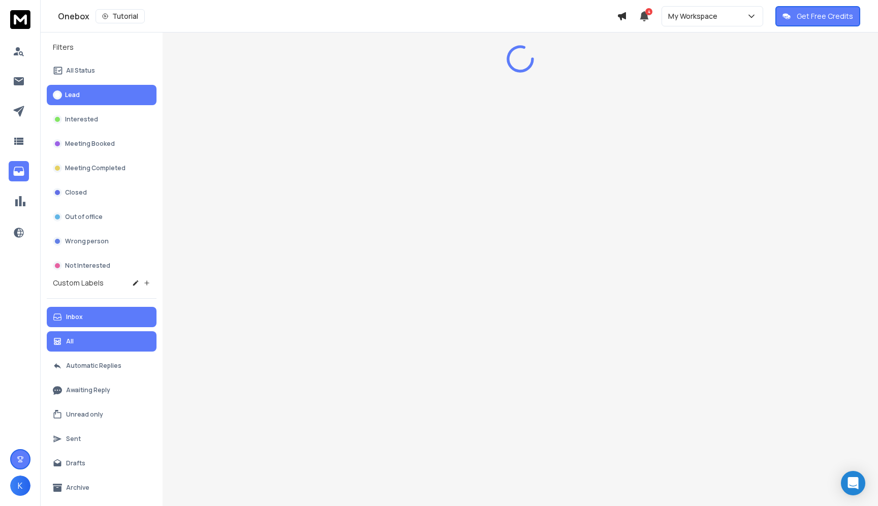
click at [83, 331] on button "All" at bounding box center [102, 341] width 110 height 20
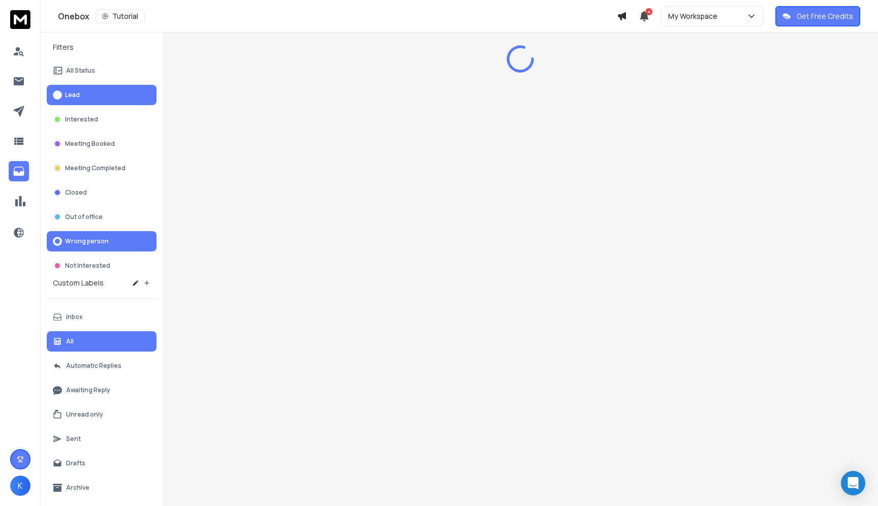
scroll to position [0, 0]
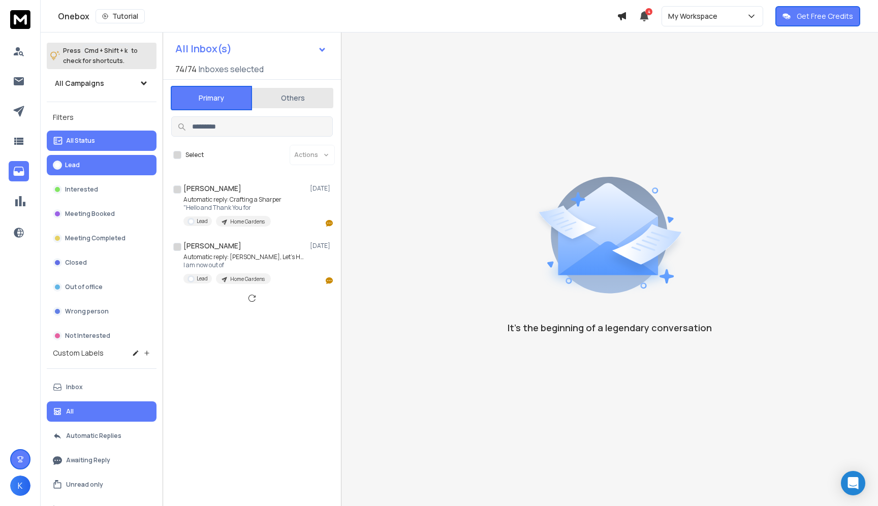
click at [69, 135] on button "All Status" at bounding box center [102, 141] width 110 height 20
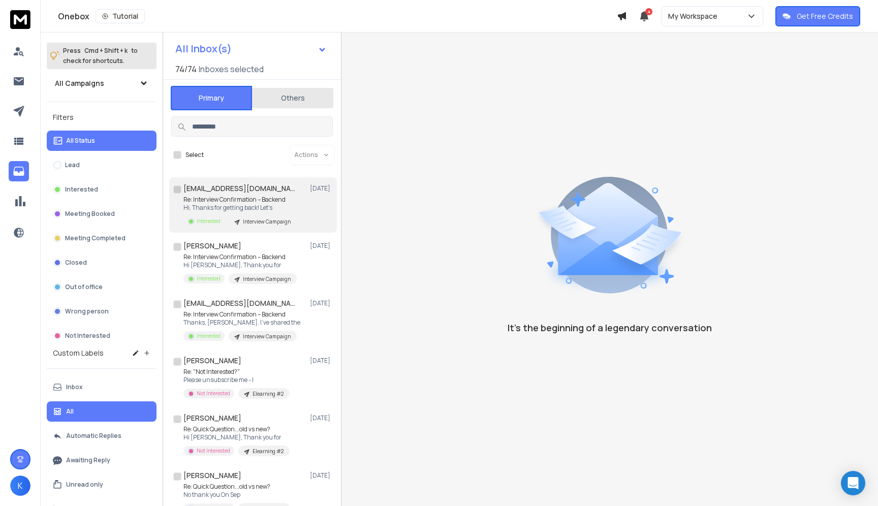
click at [249, 177] on div "[EMAIL_ADDRESS][DOMAIN_NAME] [DATE] Re: Interview Confirmation – Backend Hi, Th…" at bounding box center [253, 204] width 168 height 55
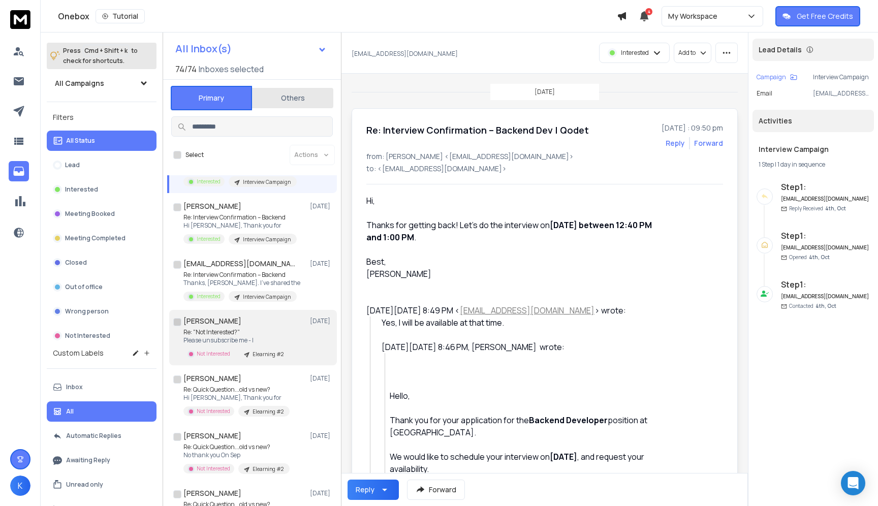
scroll to position [47, 0]
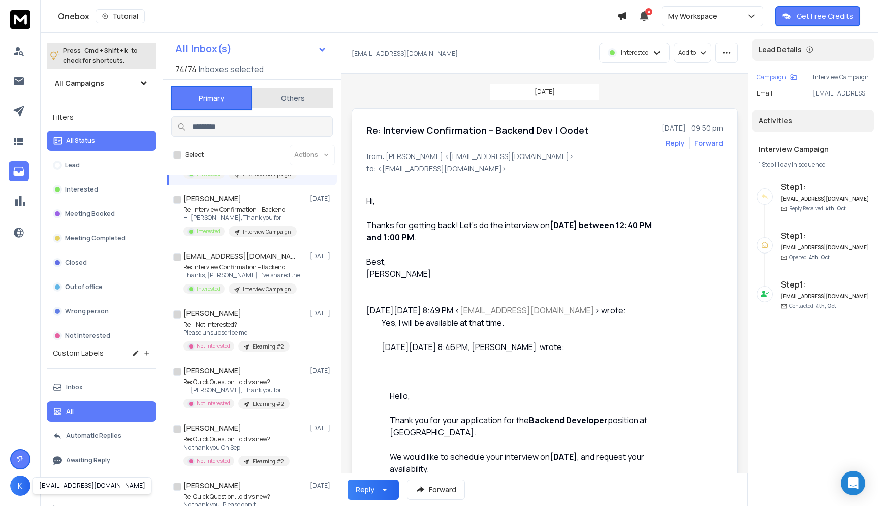
click at [23, 492] on span "K" at bounding box center [20, 486] width 20 height 20
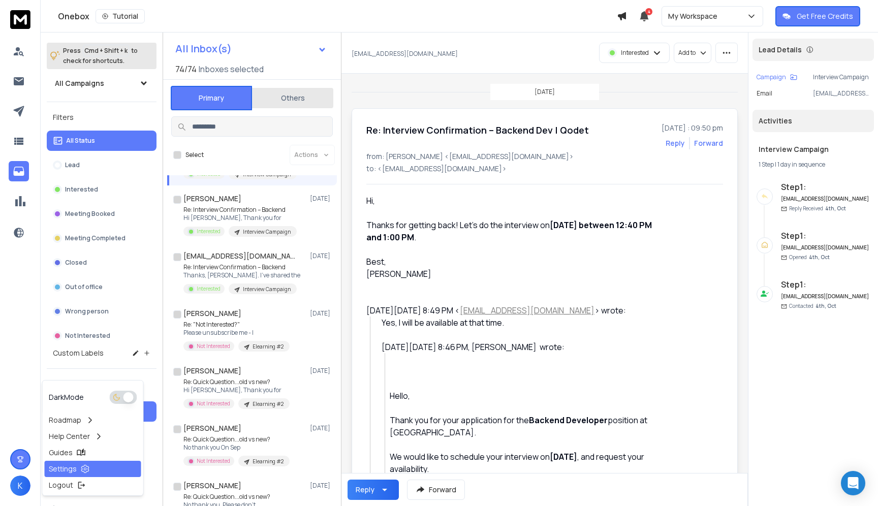
click at [86, 475] on div "Settings" at bounding box center [93, 469] width 97 height 16
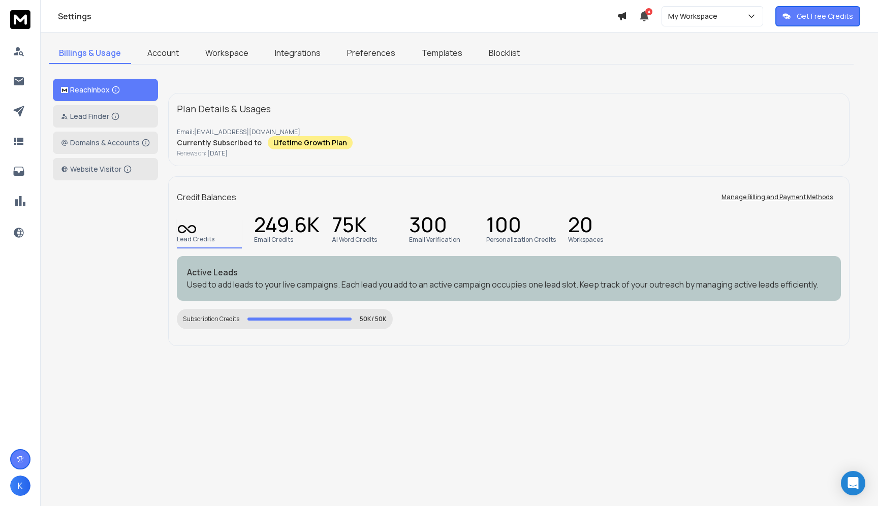
click at [229, 50] on link "Workspace" at bounding box center [227, 53] width 64 height 21
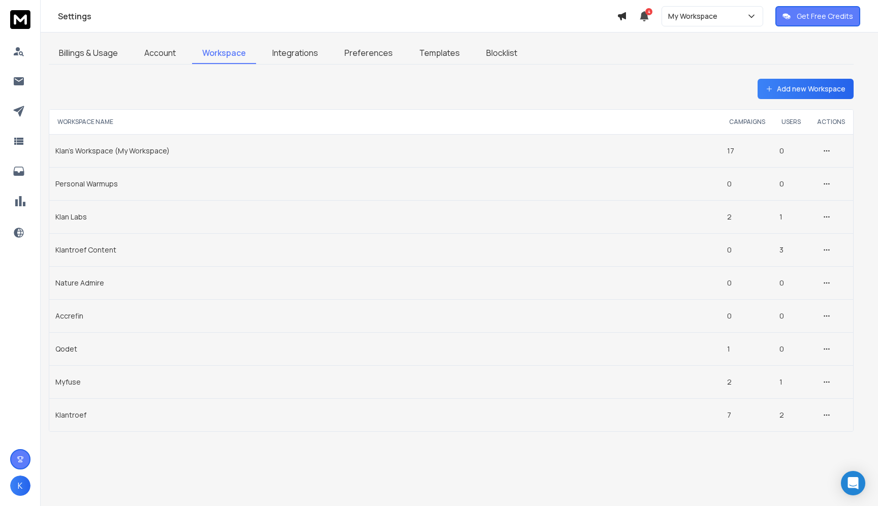
click at [795, 95] on button "Add new Workspace" at bounding box center [806, 89] width 96 height 20
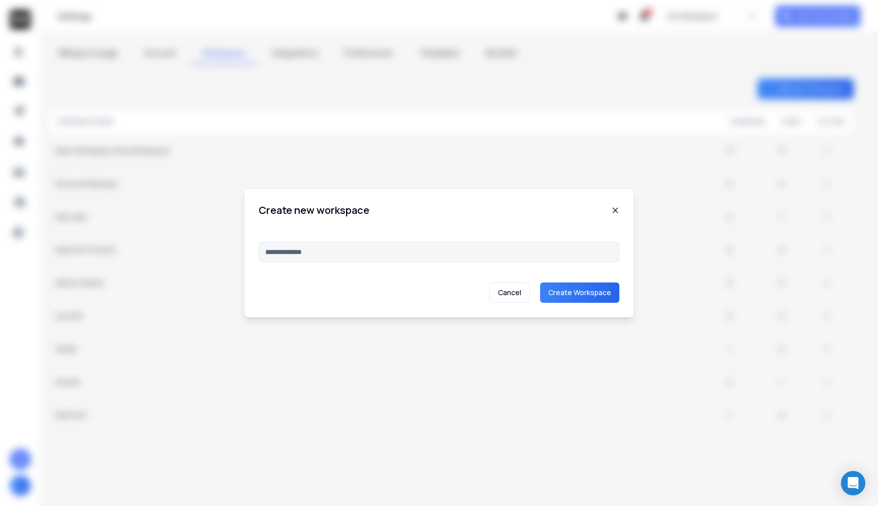
click at [479, 242] on input at bounding box center [439, 252] width 361 height 20
type input "*"
type input "**********"
click at [574, 294] on button "Create Workspace" at bounding box center [579, 293] width 79 height 20
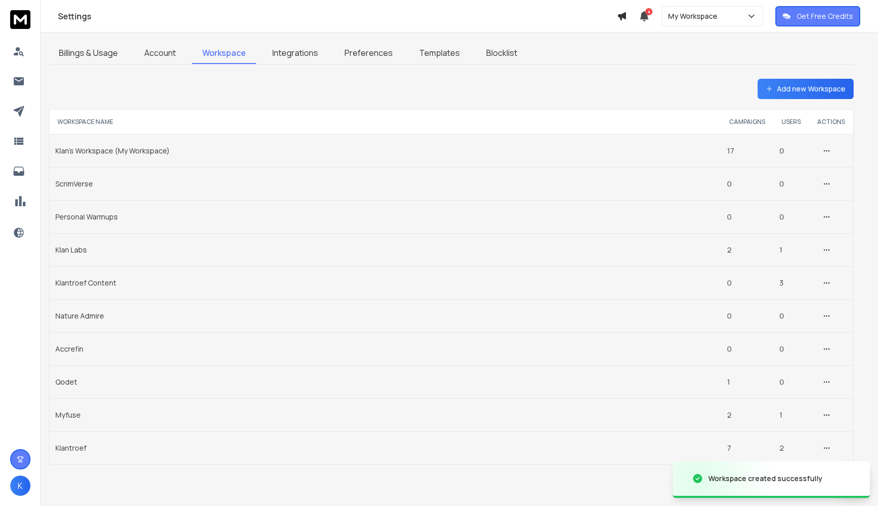
click at [76, 46] on link "Billings & Usage" at bounding box center [88, 53] width 79 height 21
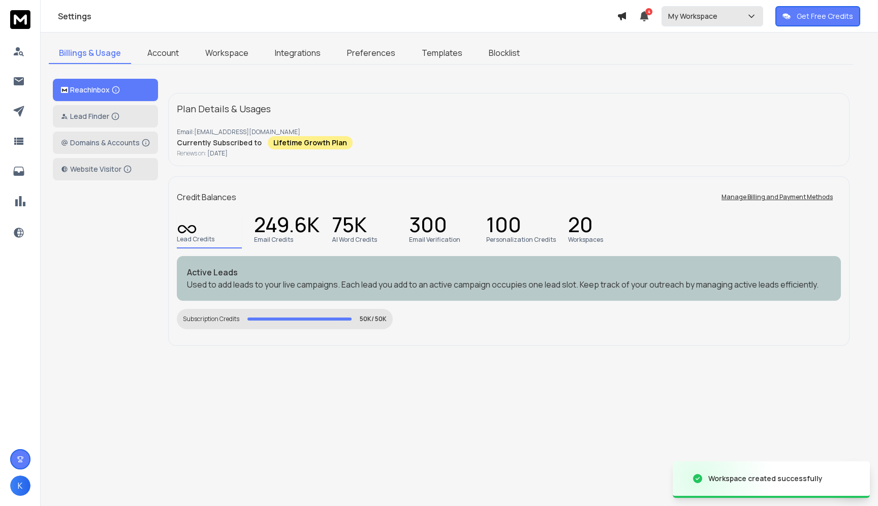
click at [699, 15] on p "My Workspace" at bounding box center [694, 16] width 53 height 10
